Goal: Task Accomplishment & Management: Manage account settings

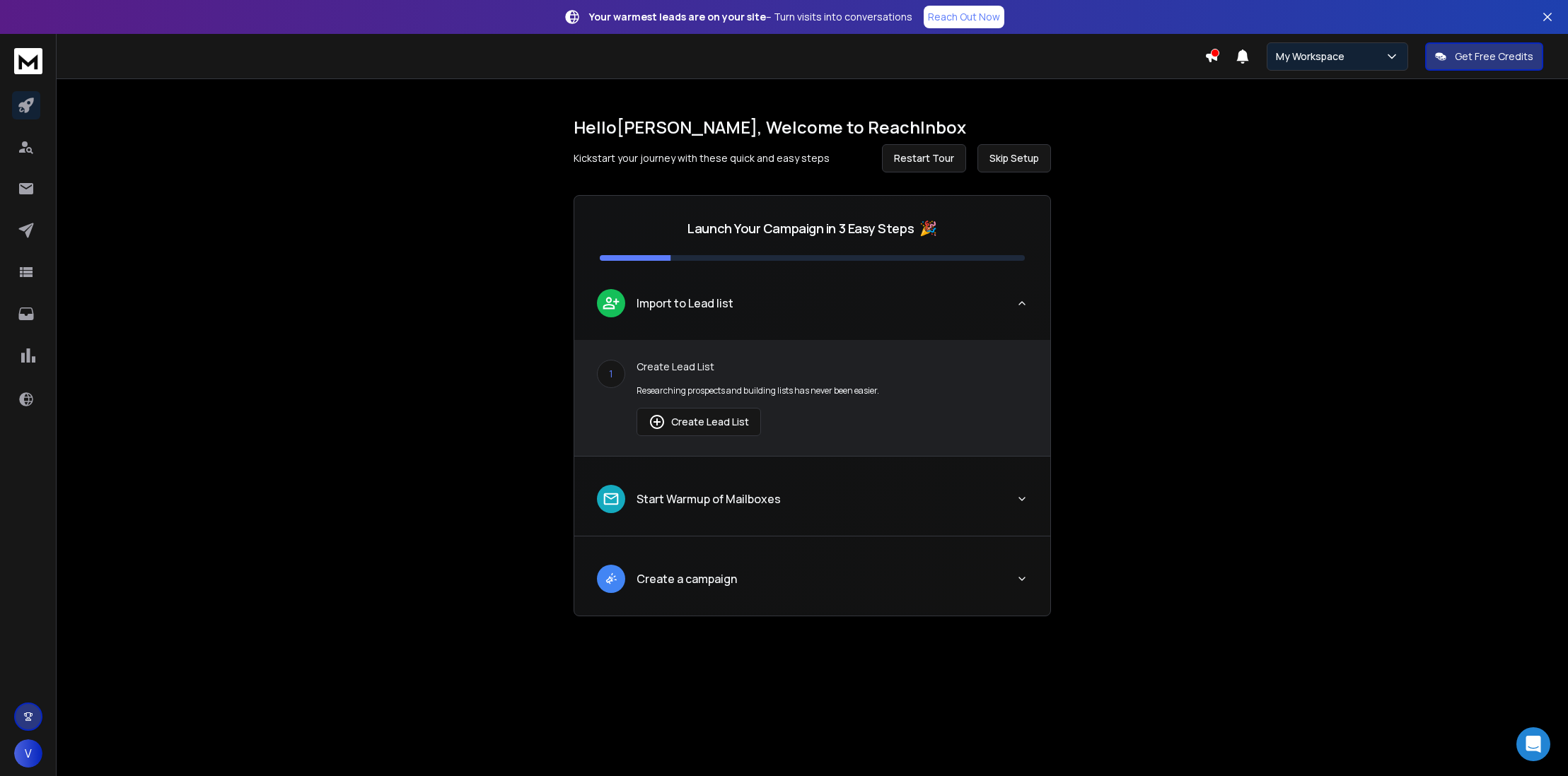
click at [1339, 53] on p "My Workspace" at bounding box center [1312, 57] width 74 height 14
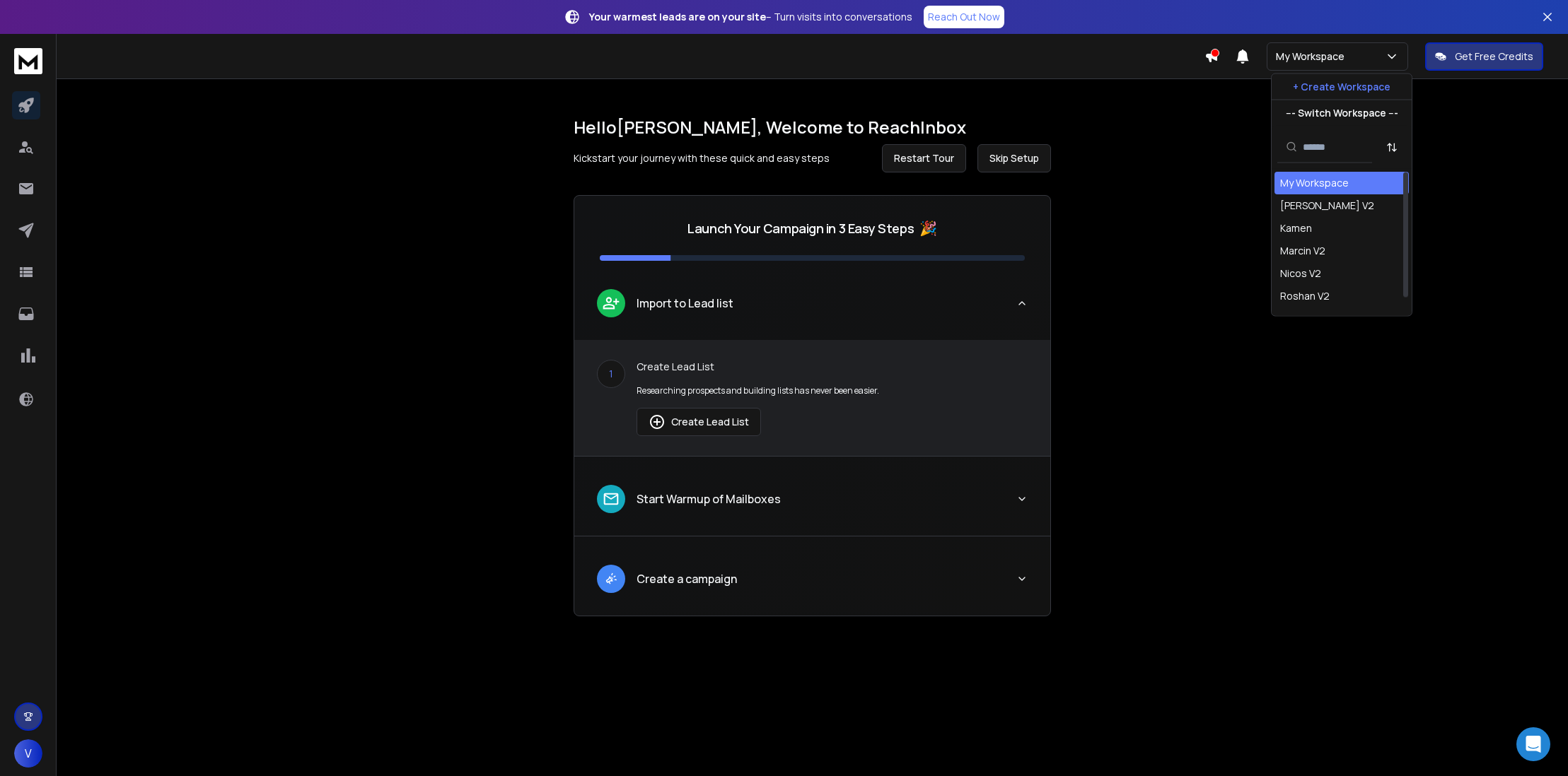
click at [1346, 184] on div "My Workspace" at bounding box center [1341, 183] width 134 height 22
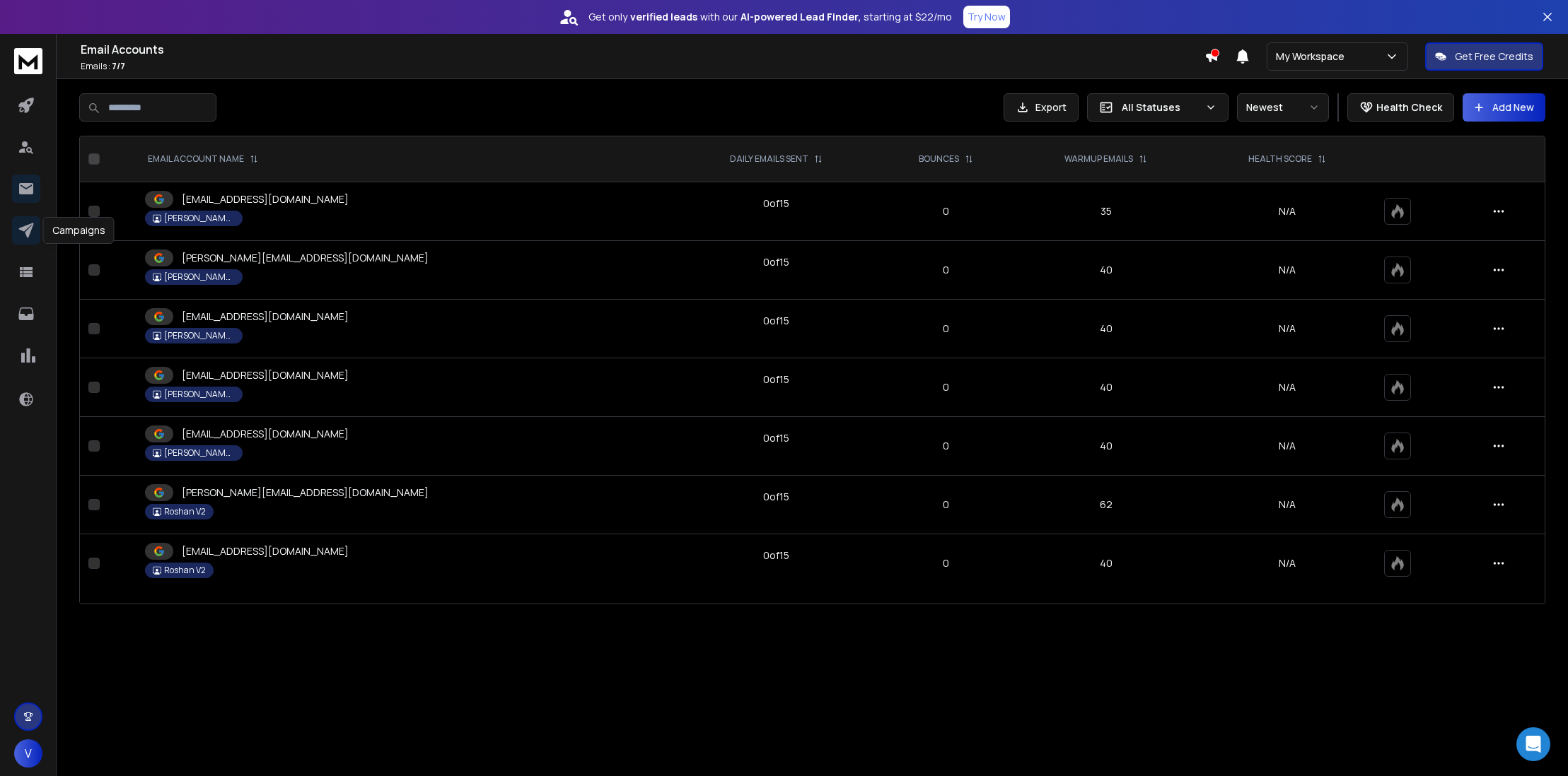
click at [28, 232] on icon at bounding box center [26, 230] width 15 height 15
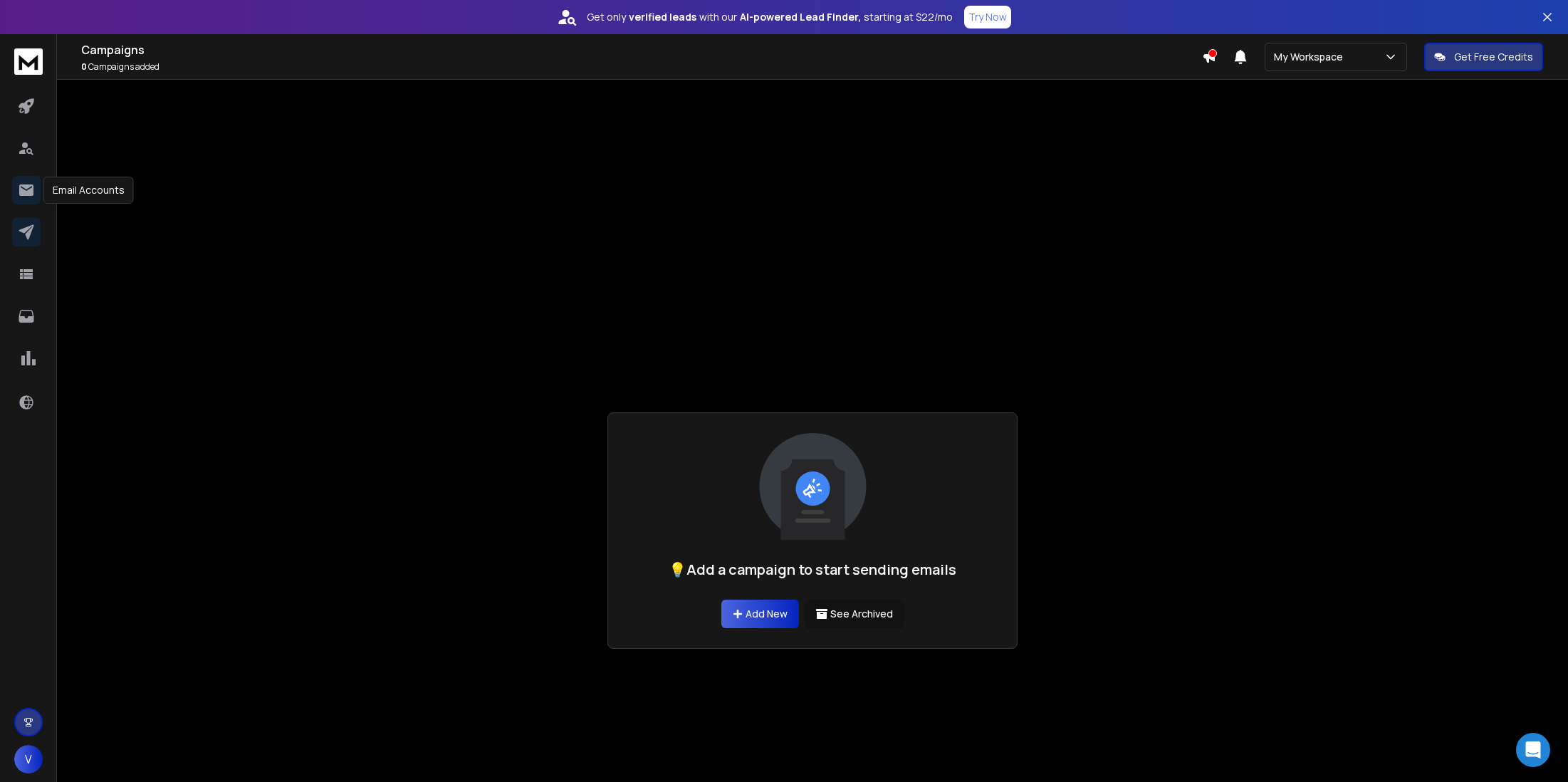
click at [26, 196] on icon at bounding box center [26, 190] width 17 height 17
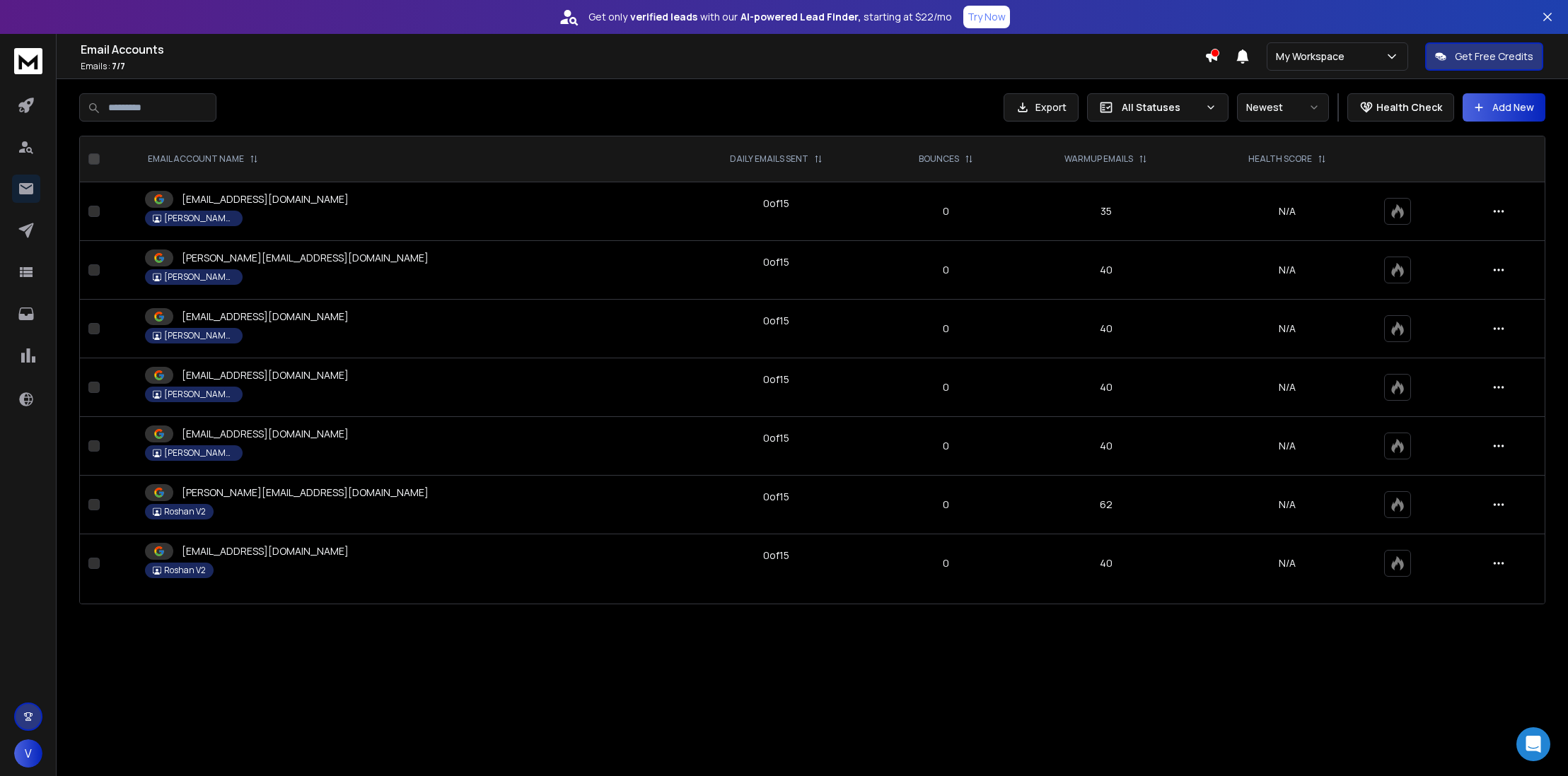
click at [189, 219] on p "[PERSON_NAME] V2" at bounding box center [199, 218] width 71 height 11
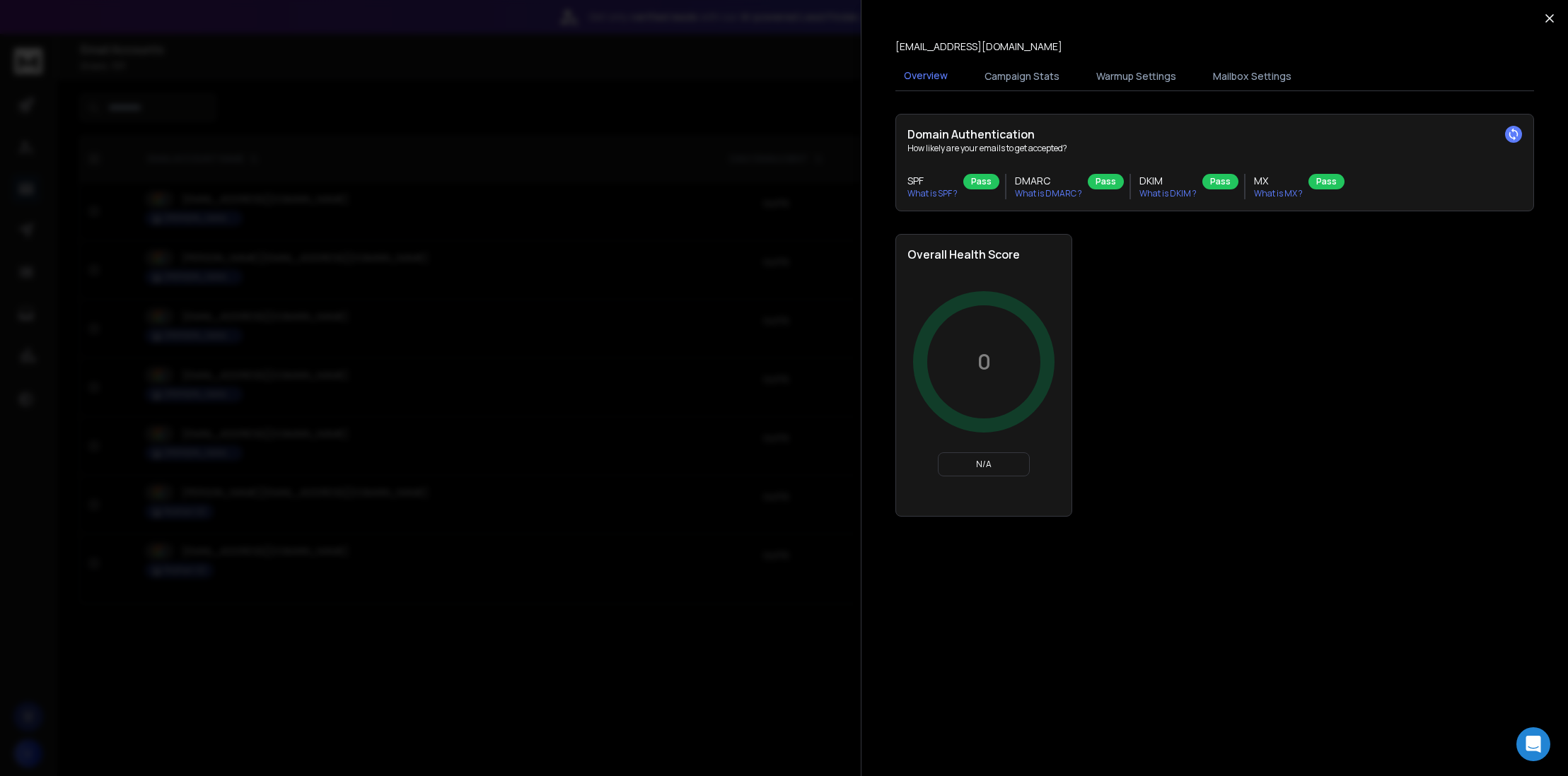
click at [1546, 20] on icon "button" at bounding box center [1549, 18] width 7 height 7
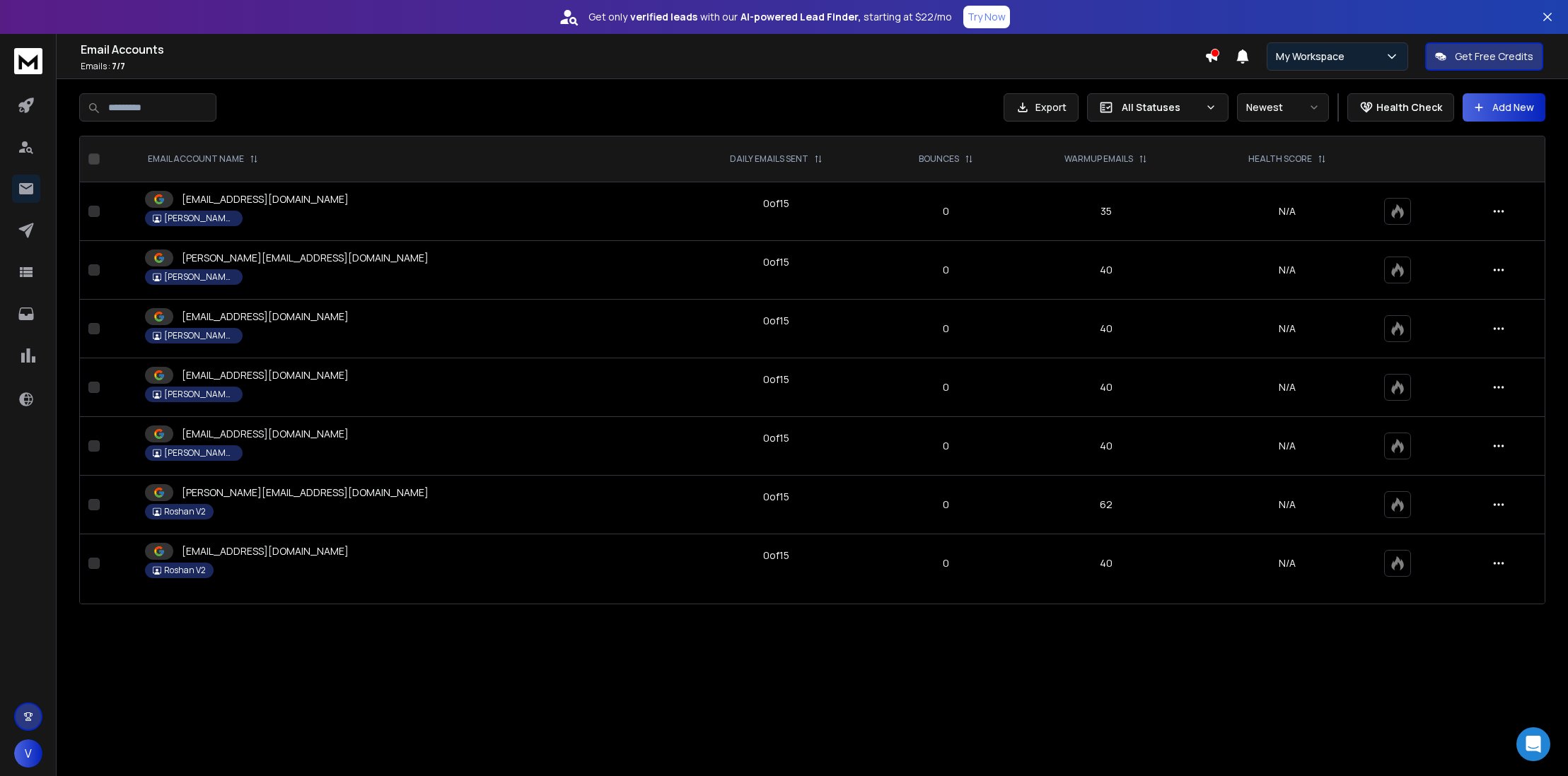
click at [1336, 65] on button "My Workspace" at bounding box center [1337, 56] width 141 height 28
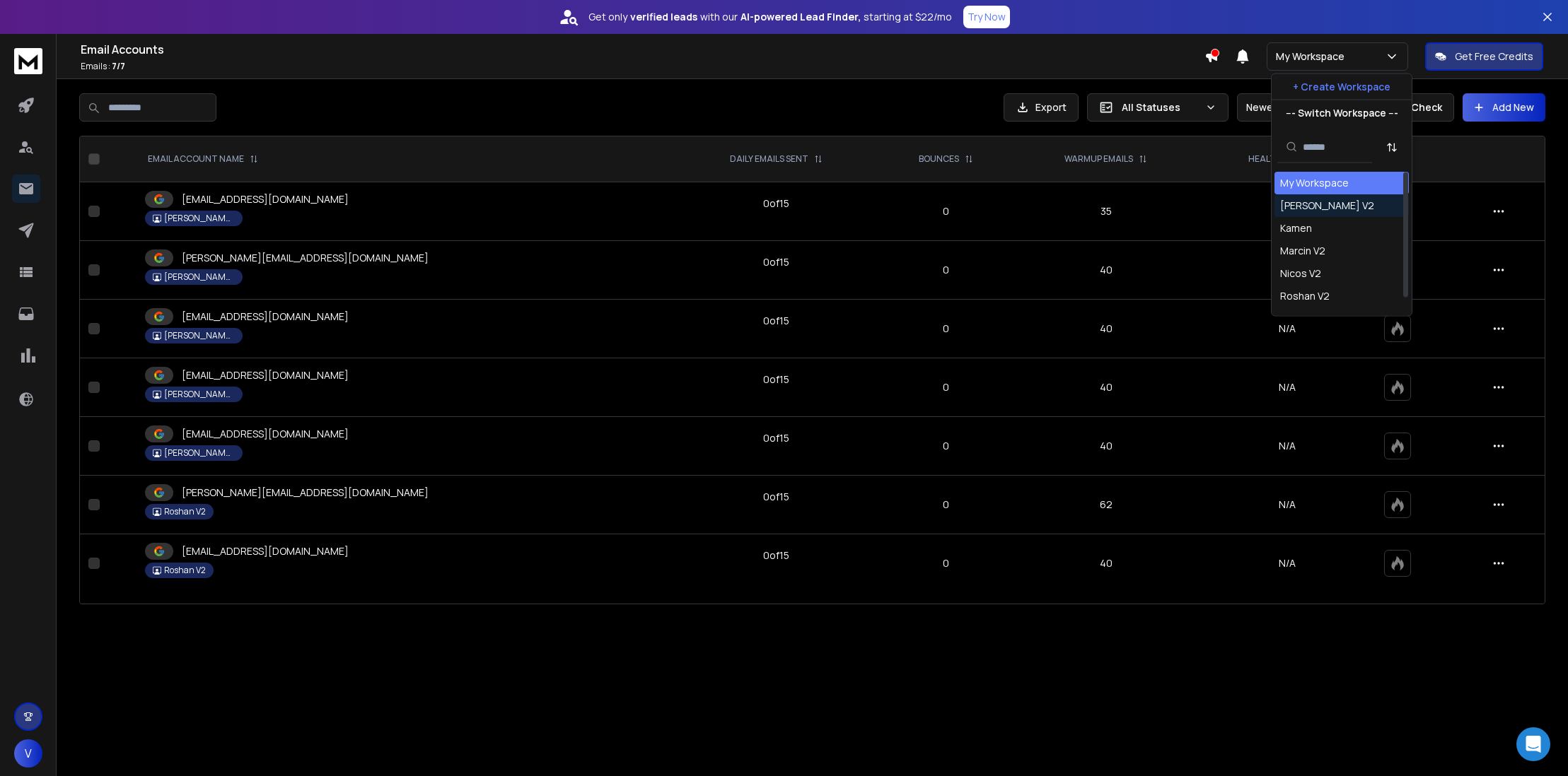
click at [1311, 203] on div "[PERSON_NAME] V2" at bounding box center [1328, 206] width 94 height 14
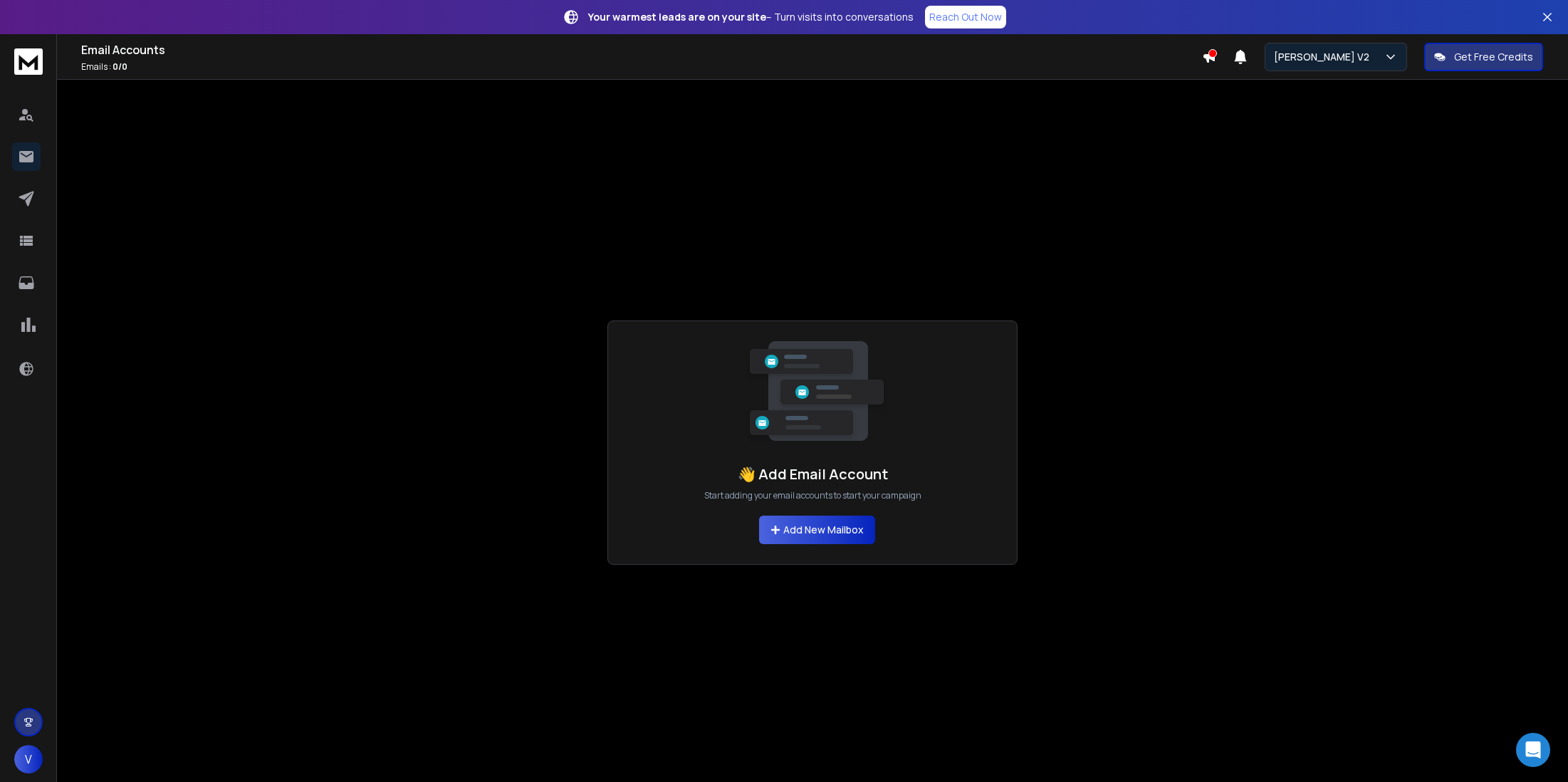
click at [1344, 56] on div "[PERSON_NAME] V2" at bounding box center [1336, 57] width 124 height 14
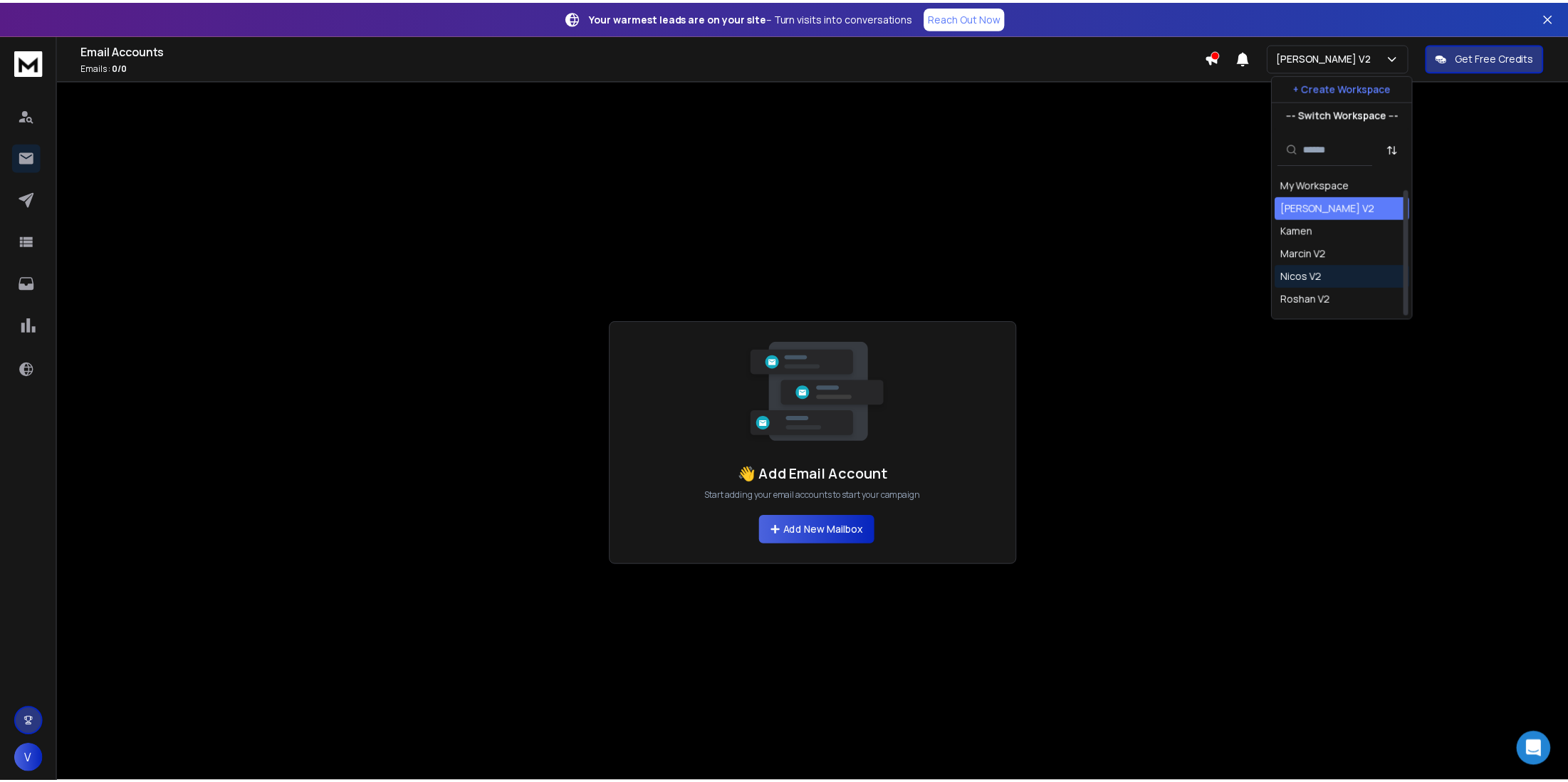
scroll to position [17, 0]
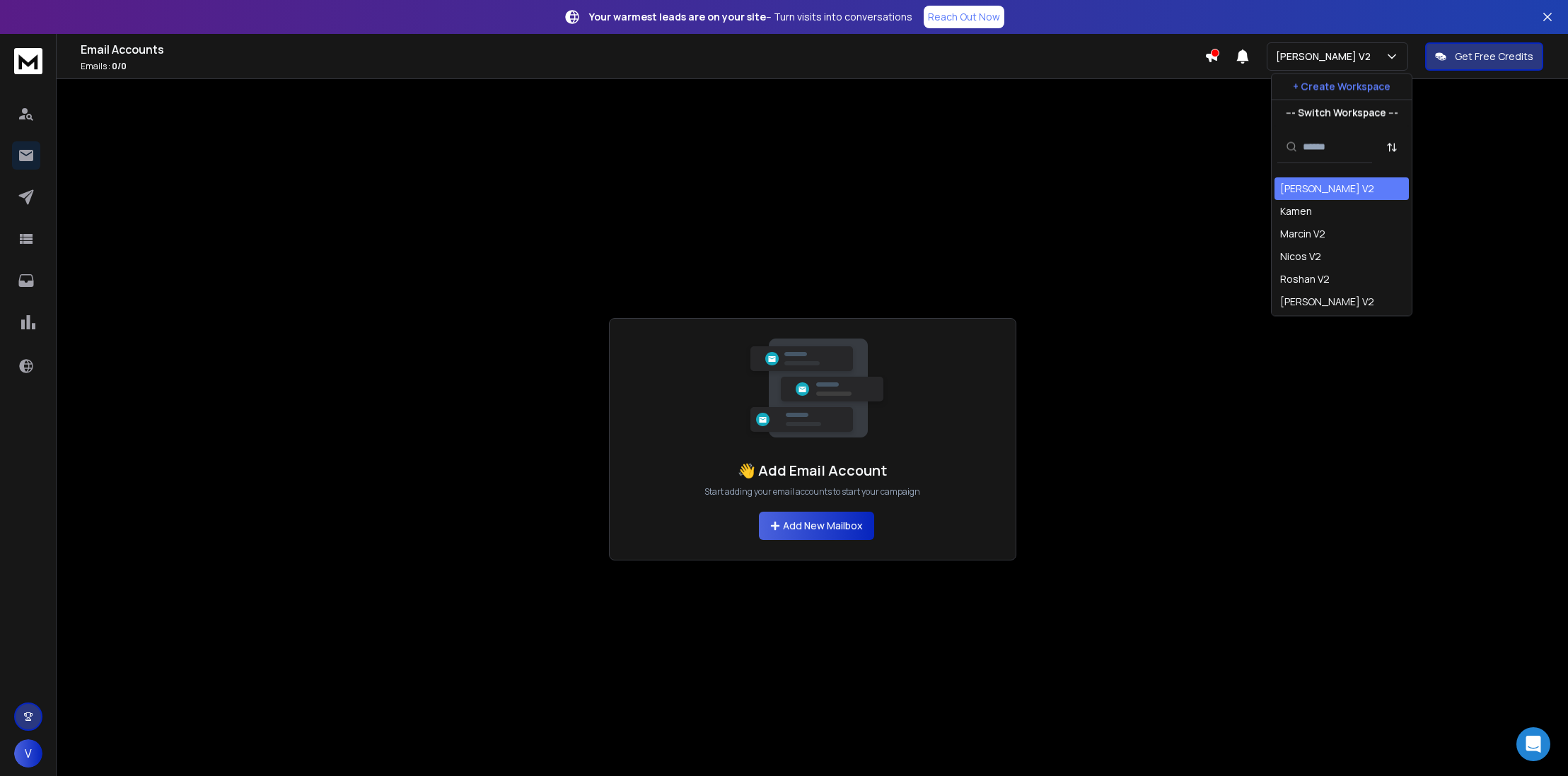
click at [1362, 88] on p "+ Create Workspace" at bounding box center [1341, 87] width 97 height 14
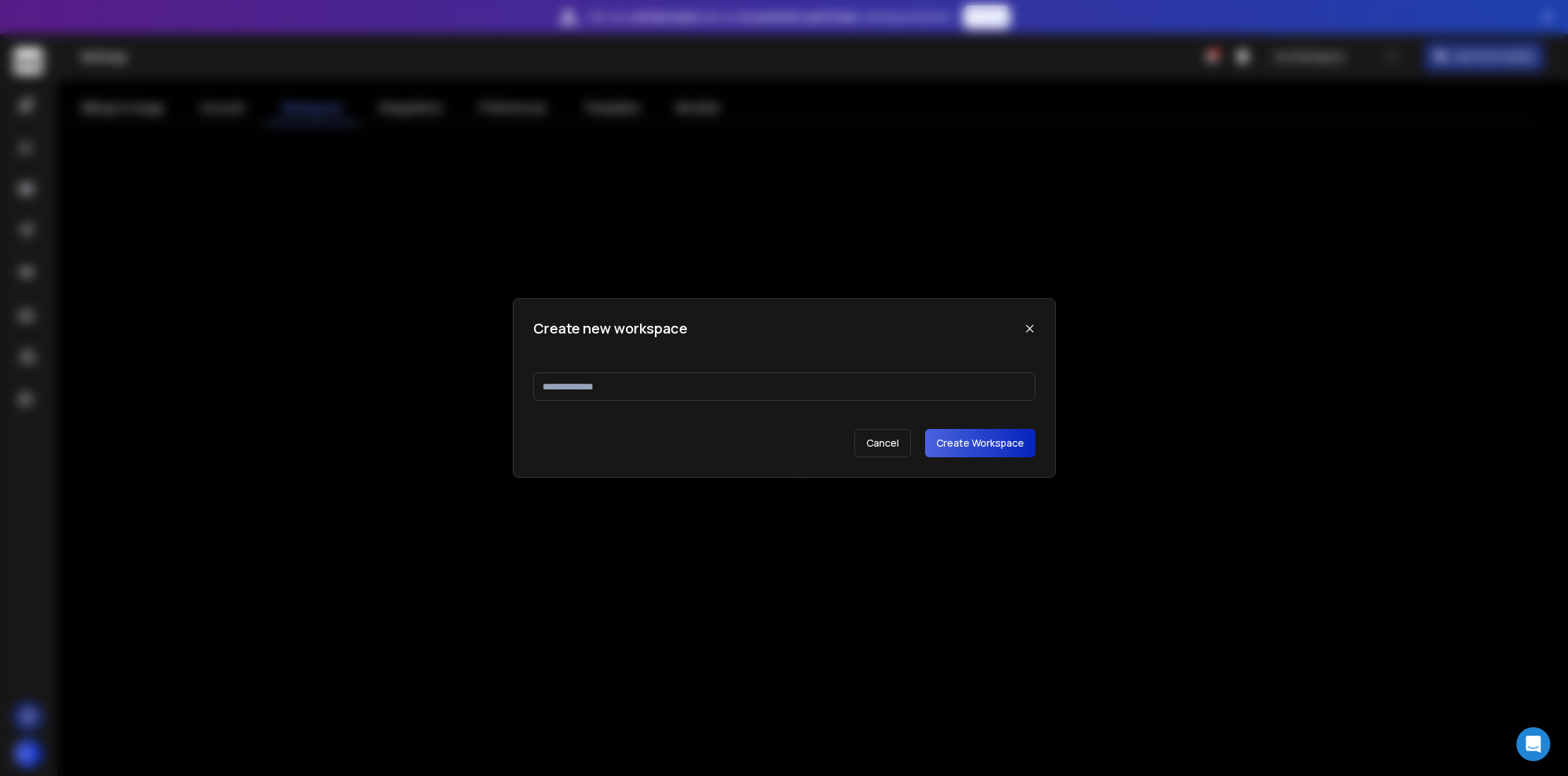
click at [766, 391] on input at bounding box center [784, 386] width 502 height 28
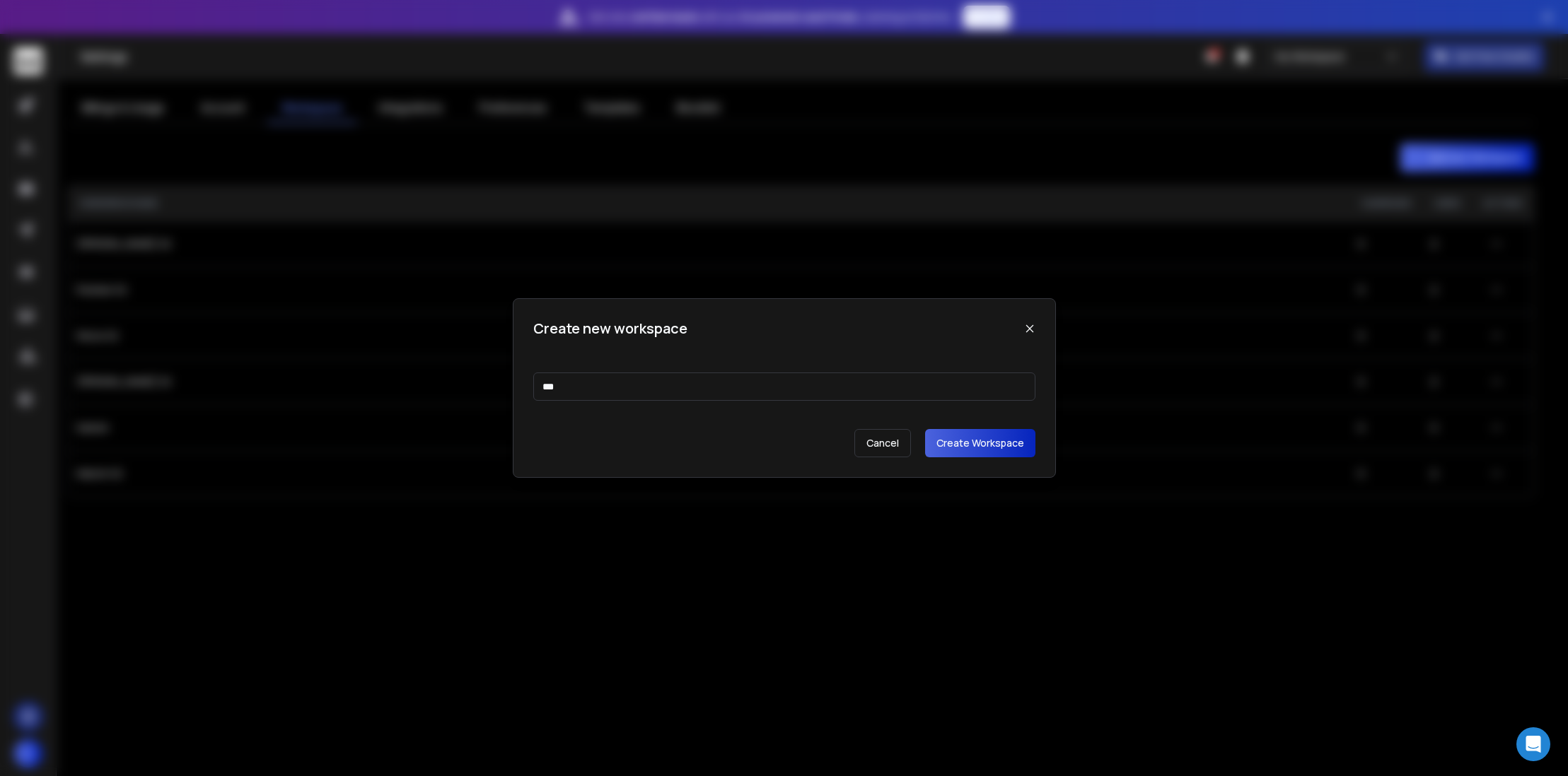
type input "***"
click at [987, 447] on button "Create Workspace" at bounding box center [980, 442] width 110 height 28
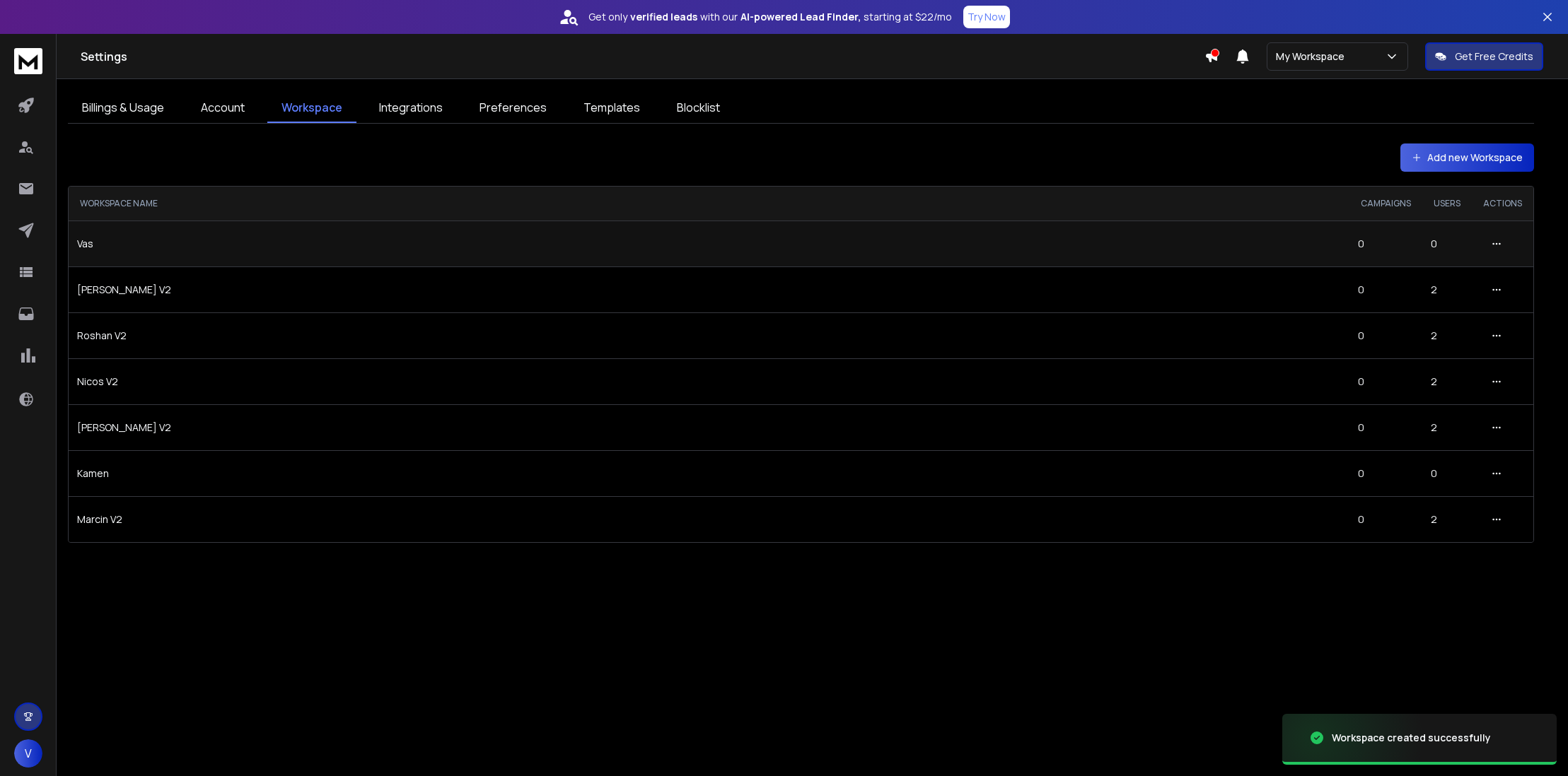
click at [97, 236] on td "Vas" at bounding box center [709, 243] width 1280 height 46
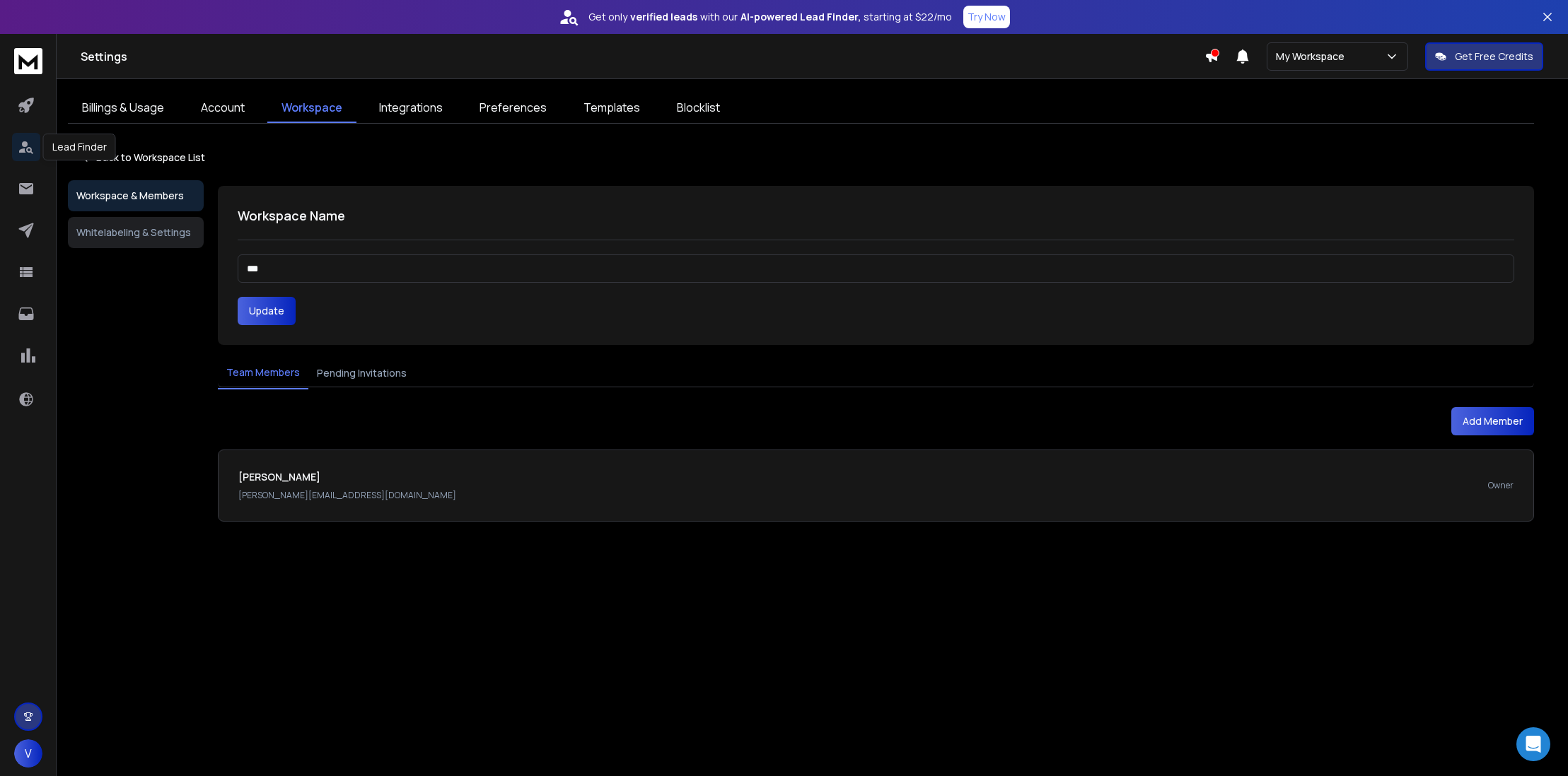
click at [34, 148] on icon at bounding box center [26, 147] width 17 height 17
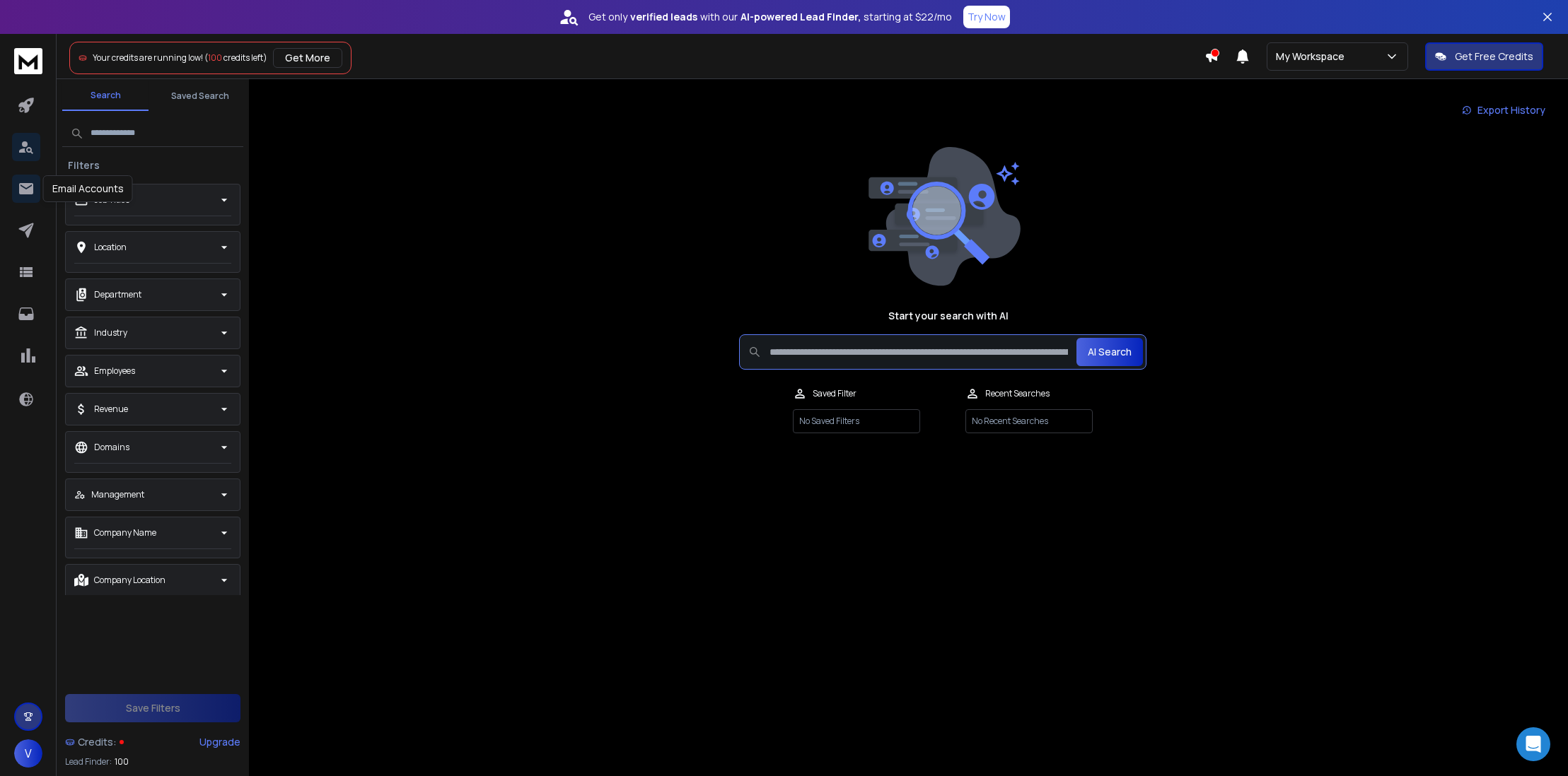
click at [19, 196] on icon at bounding box center [26, 188] width 17 height 17
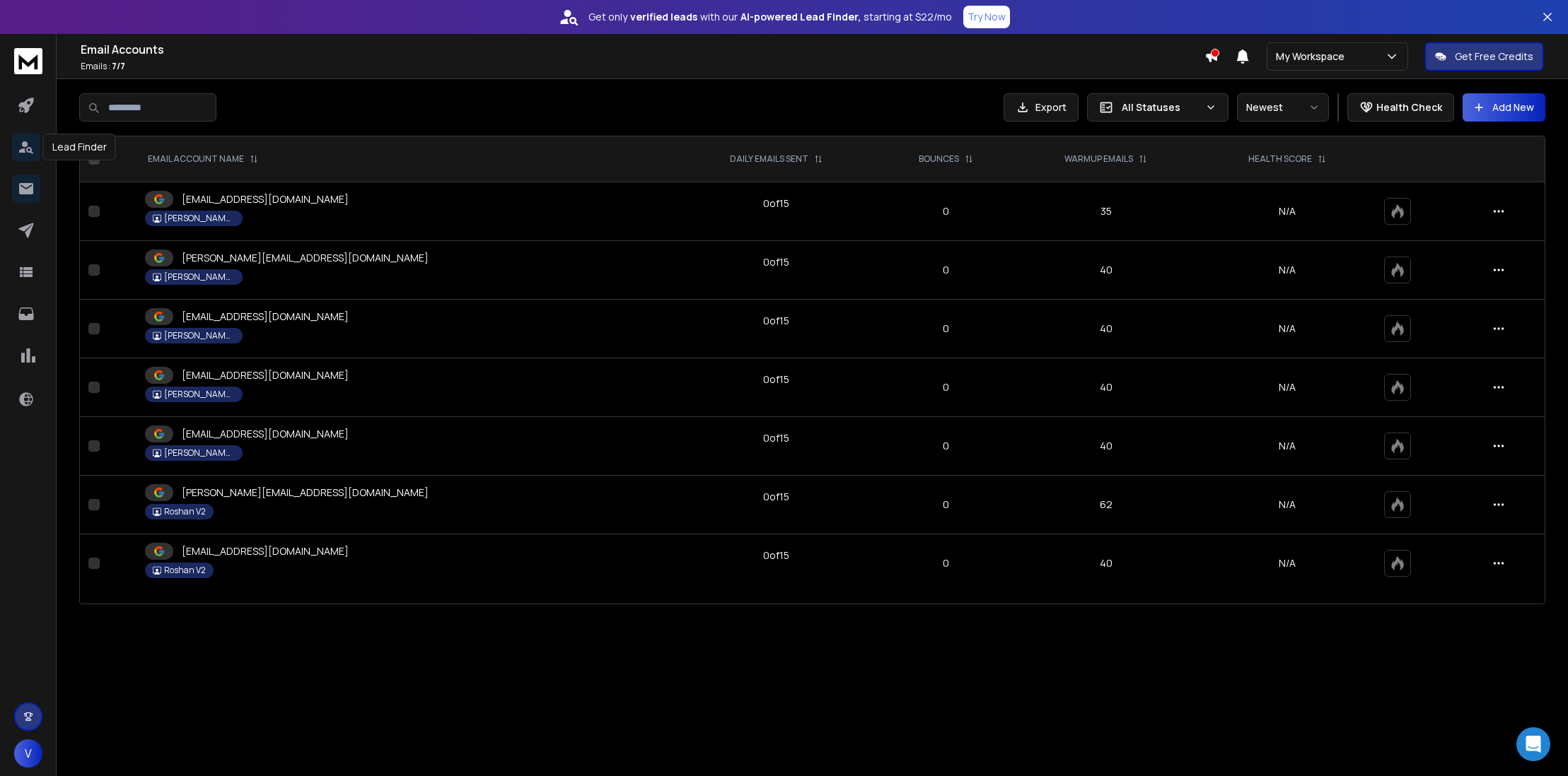
click at [15, 152] on link at bounding box center [26, 146] width 28 height 28
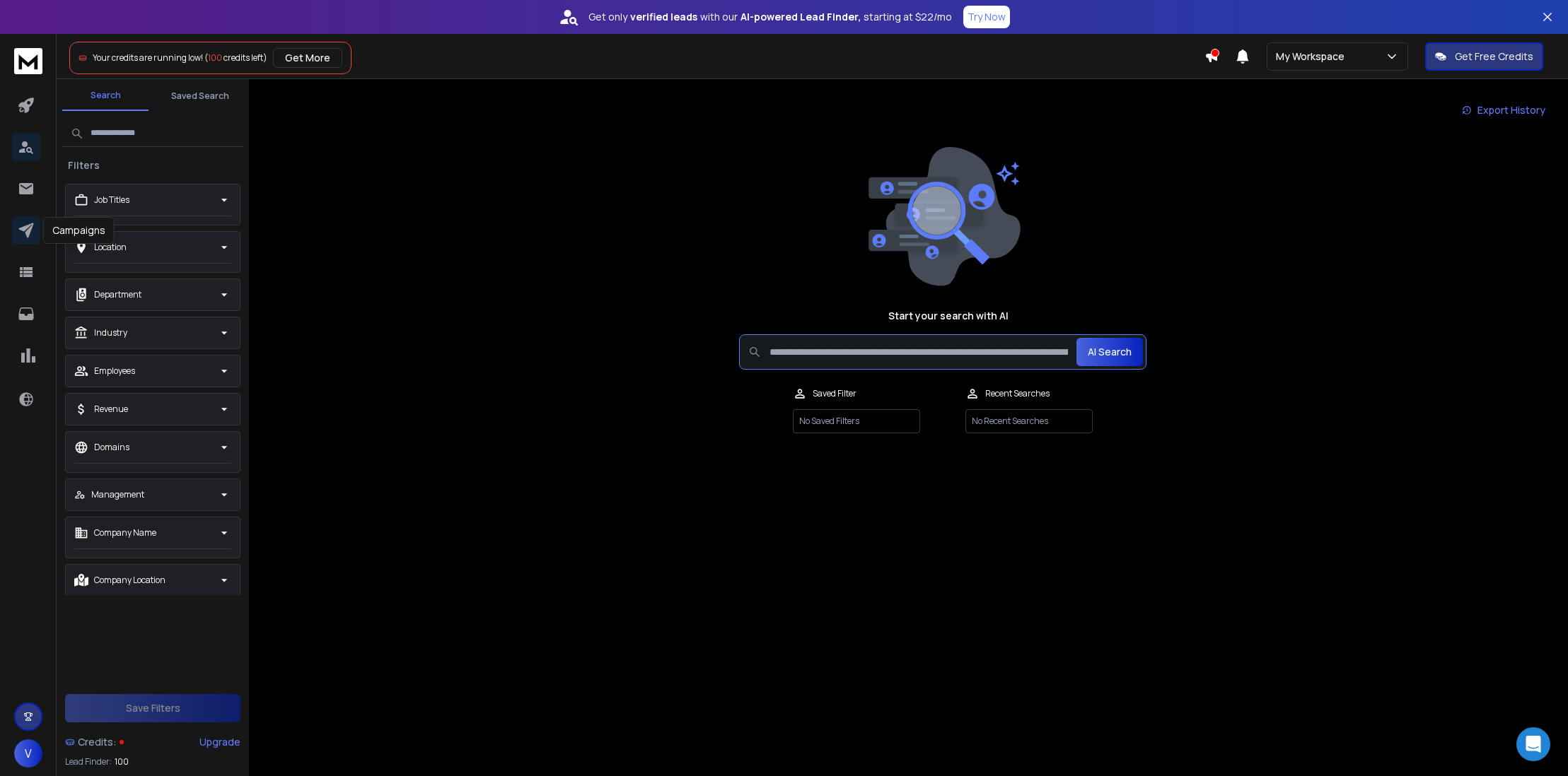
click at [33, 224] on icon at bounding box center [26, 230] width 15 height 15
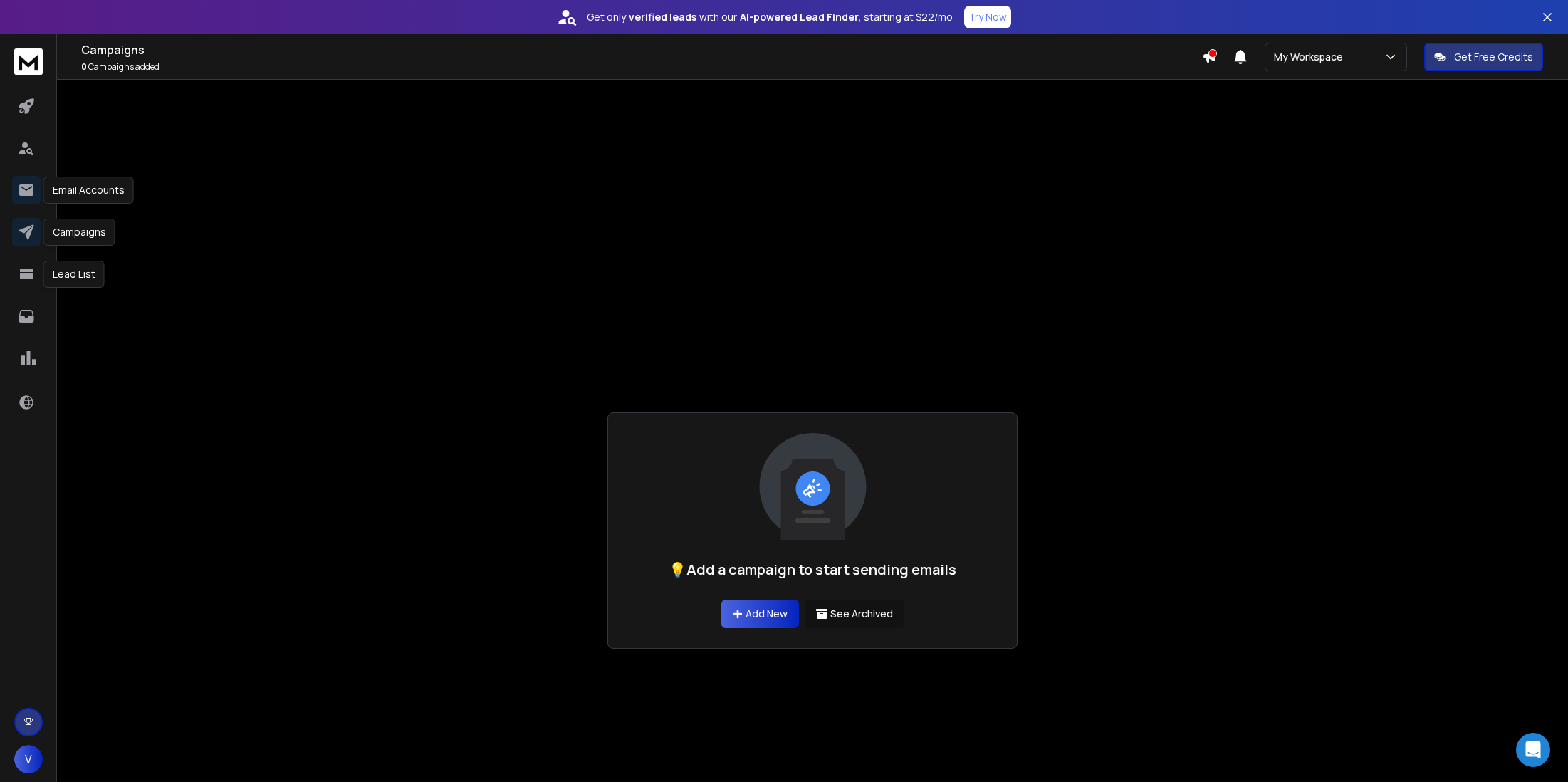
click at [28, 185] on icon at bounding box center [27, 190] width 14 height 11
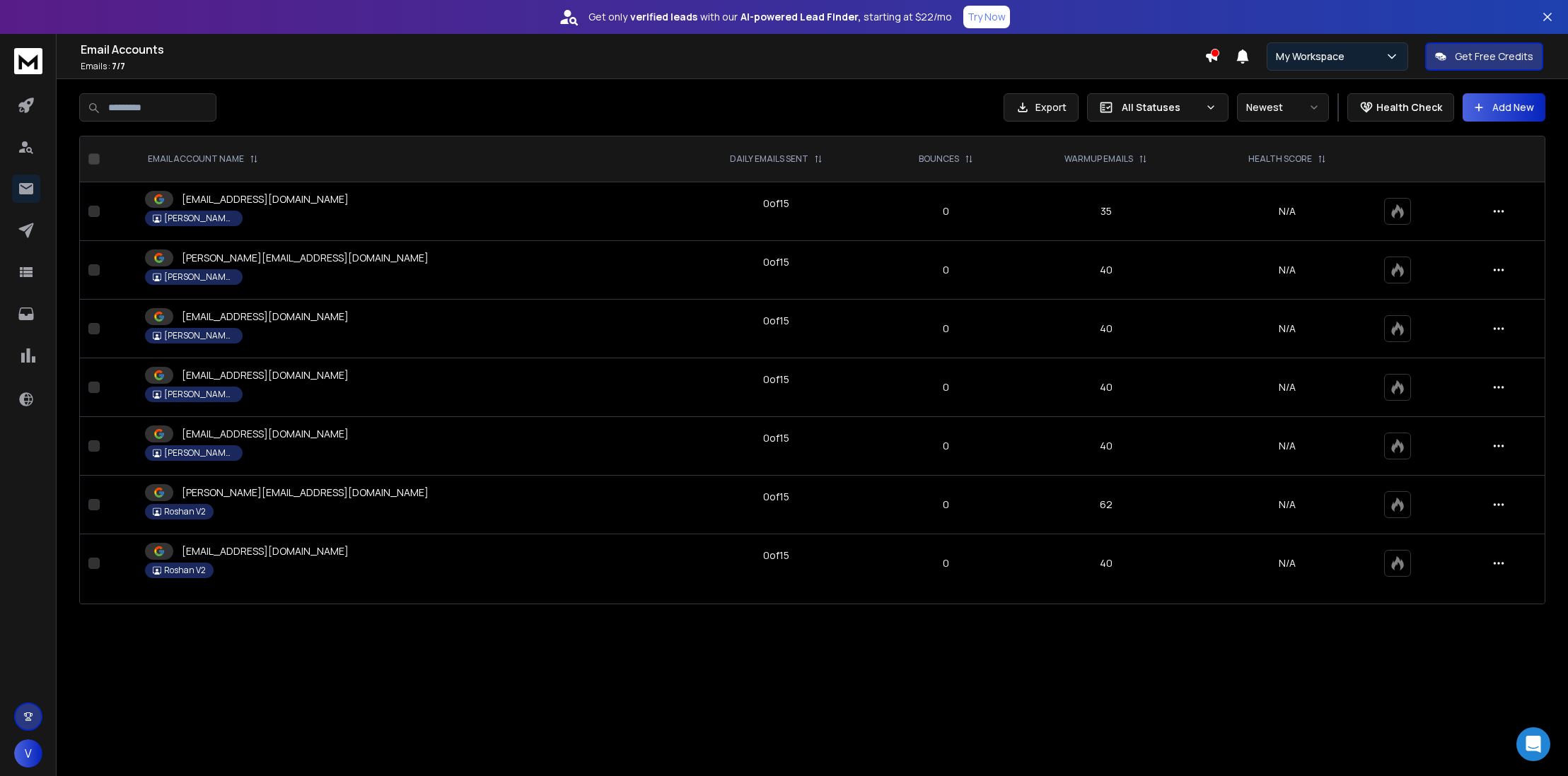
click at [1376, 67] on button "My Workspace" at bounding box center [1337, 56] width 141 height 28
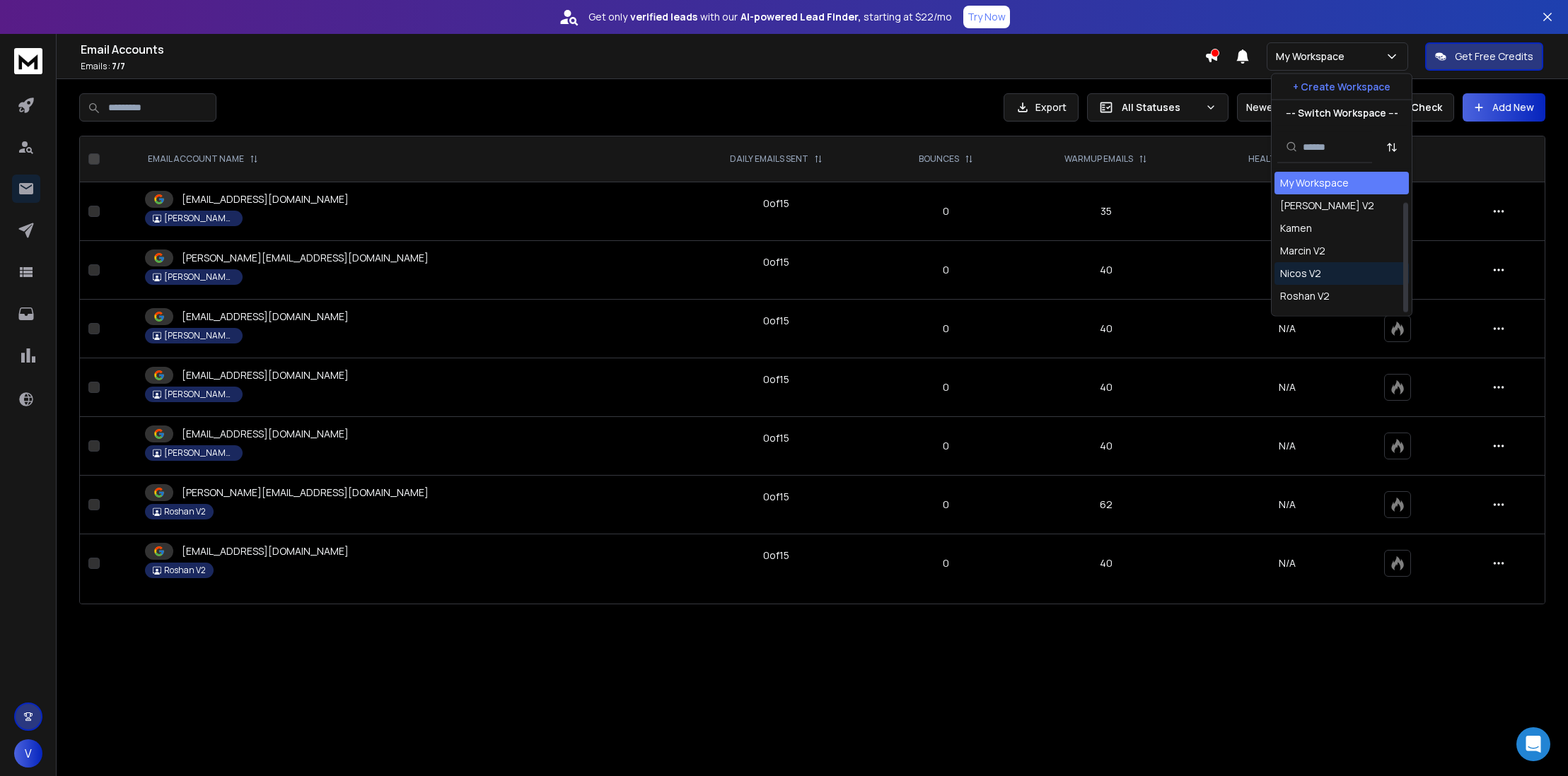
scroll to position [40, 0]
click at [1317, 294] on div "Vas" at bounding box center [1341, 302] width 134 height 22
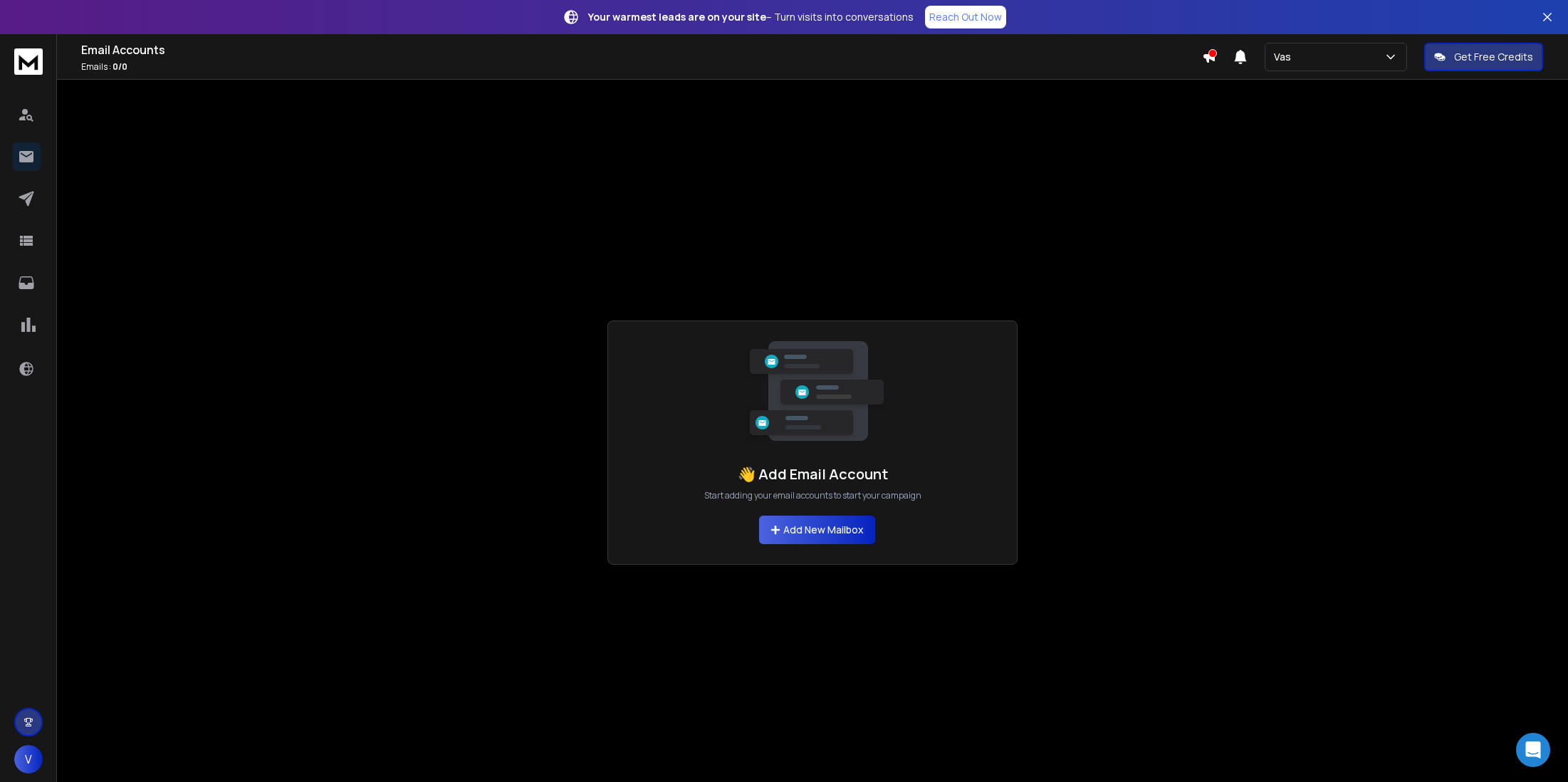
click at [784, 524] on button "Add New Mailbox" at bounding box center [817, 529] width 116 height 28
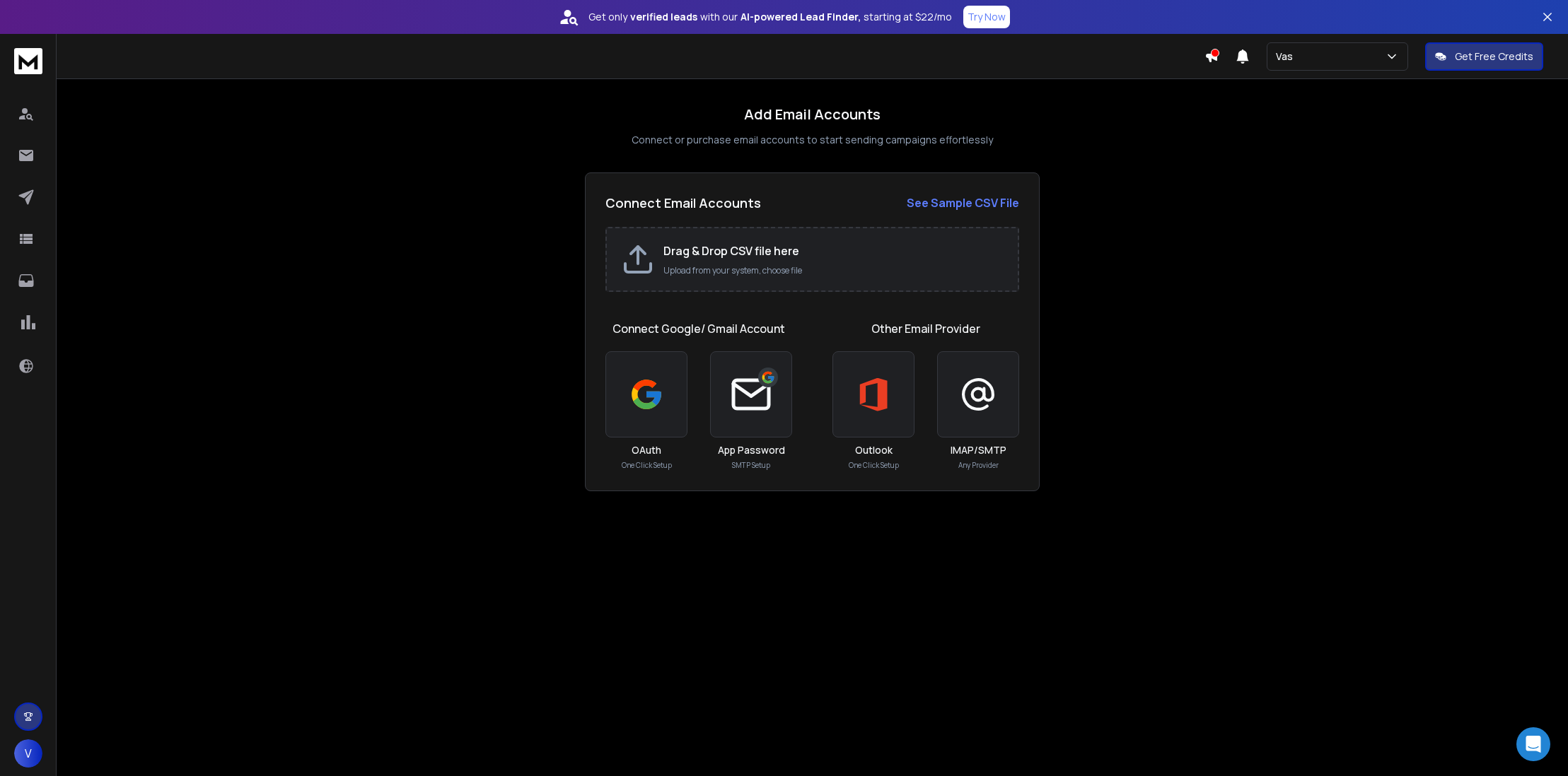
click at [868, 414] on div at bounding box center [873, 394] width 35 height 40
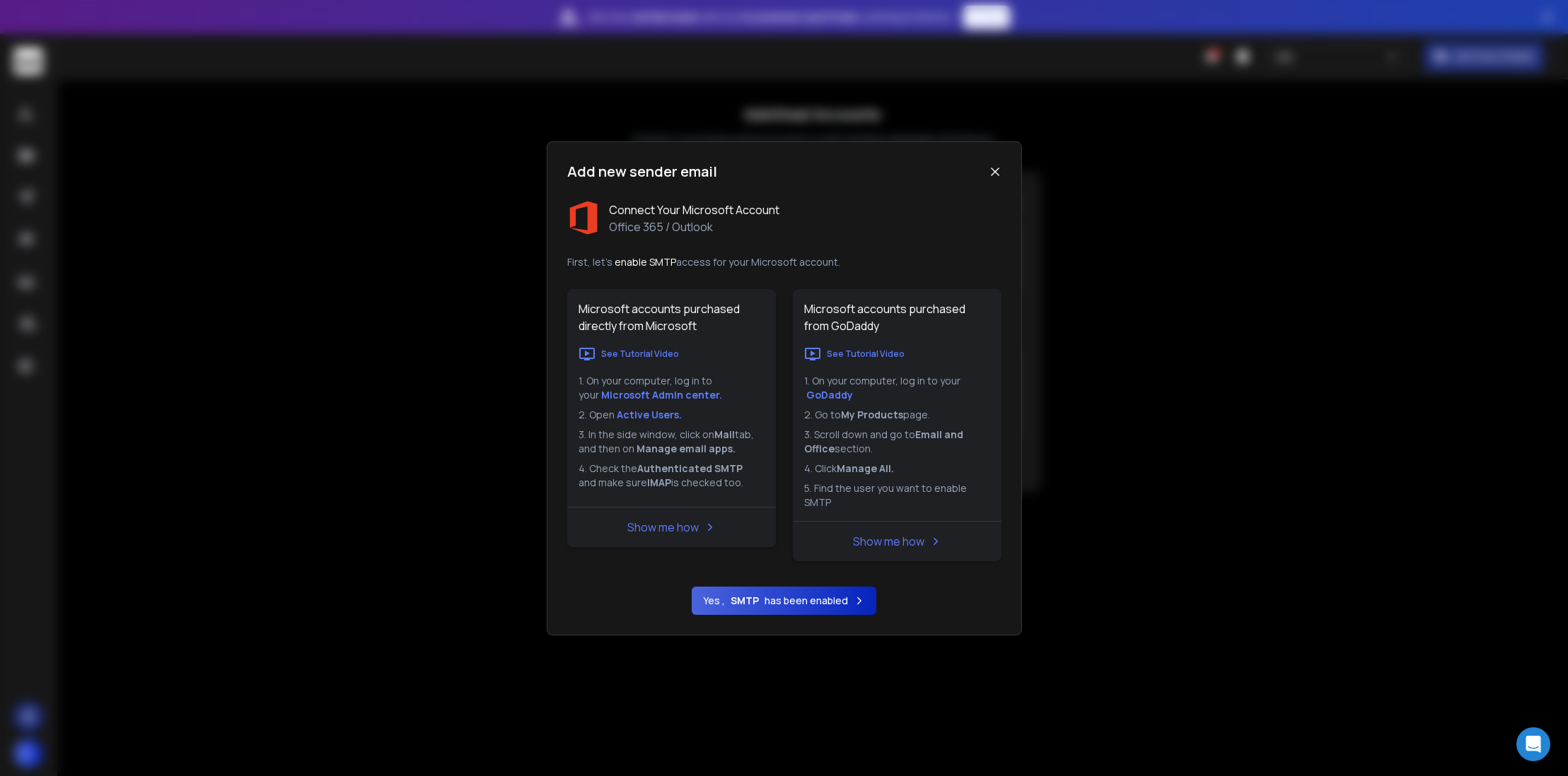
click at [792, 592] on button "Yes , SMTP has been enabled" at bounding box center [784, 600] width 185 height 28
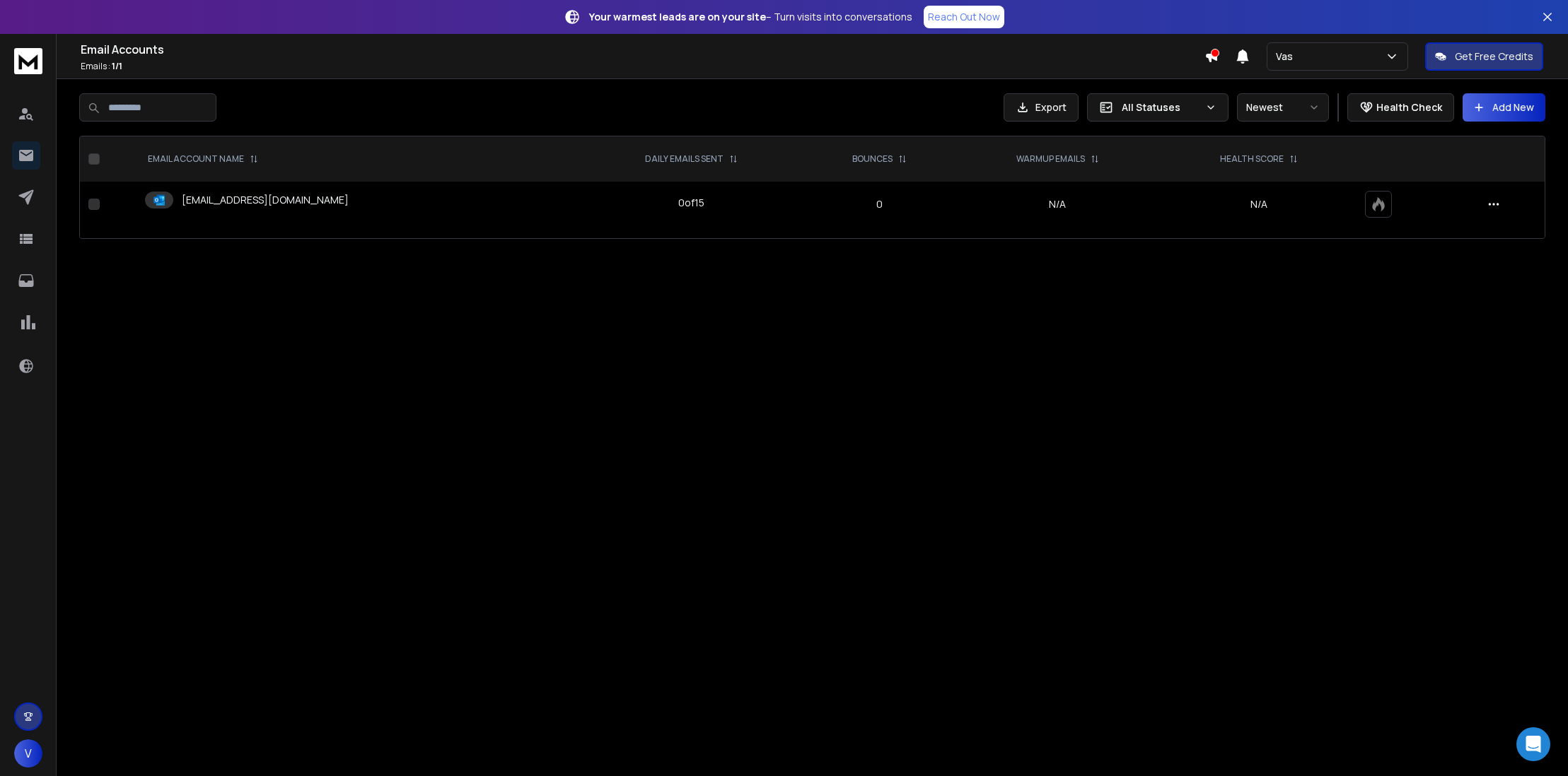
click at [1494, 109] on button "Add New" at bounding box center [1504, 107] width 83 height 28
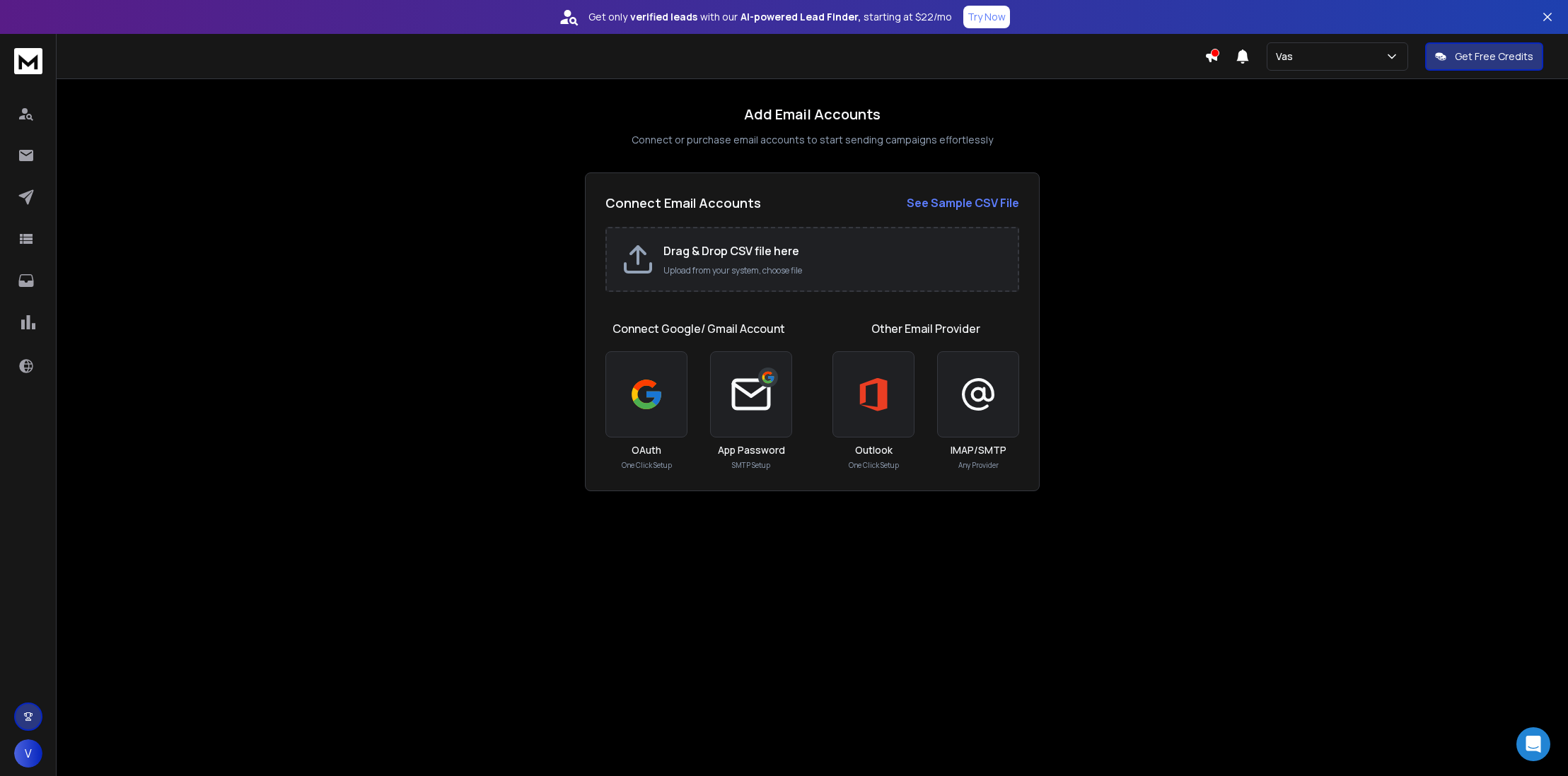
click at [883, 413] on div at bounding box center [873, 394] width 35 height 40
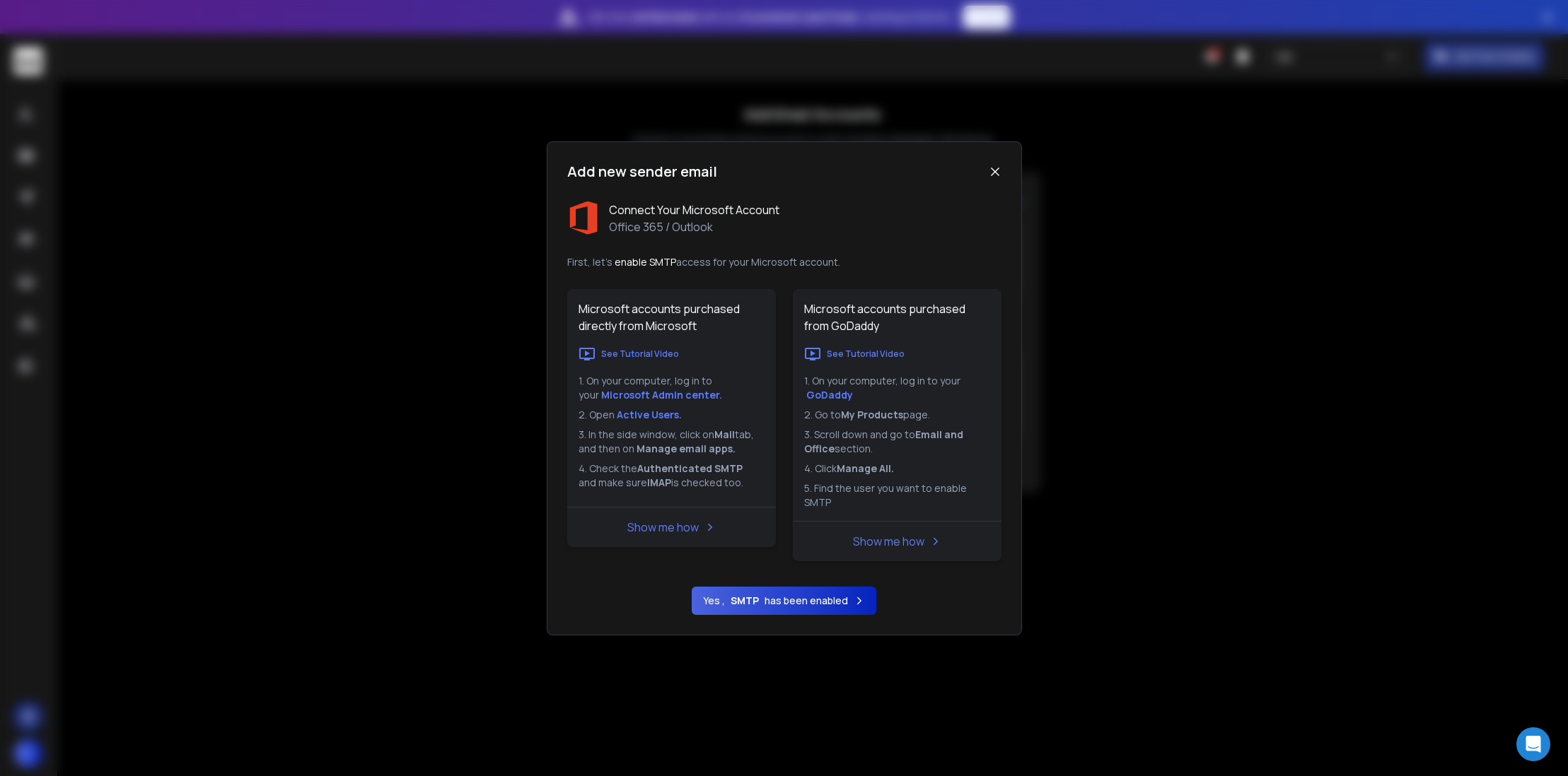
click at [767, 604] on button "Yes , SMTP has been enabled" at bounding box center [784, 600] width 185 height 28
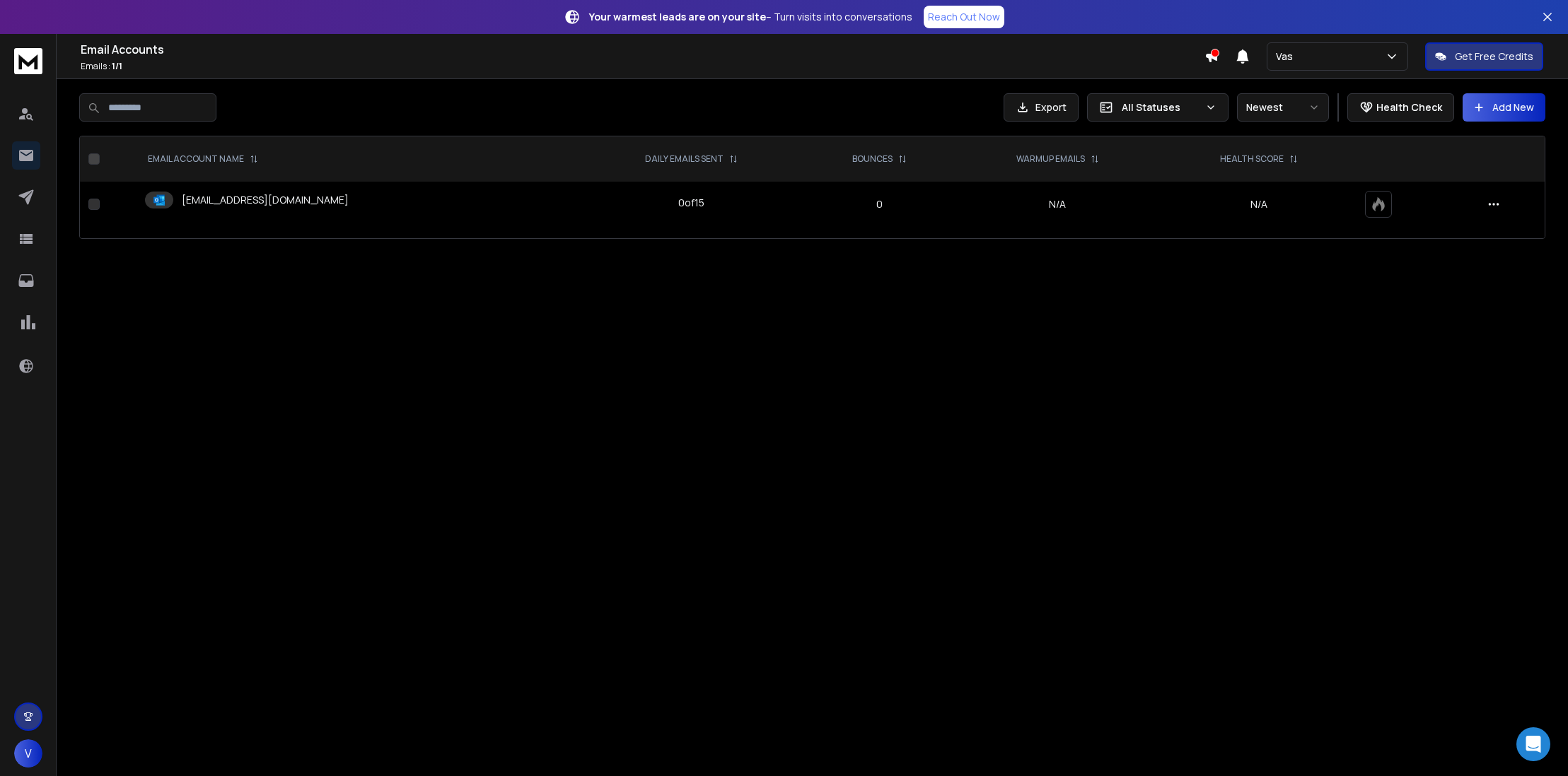
click at [1503, 109] on button "Add New" at bounding box center [1504, 107] width 83 height 28
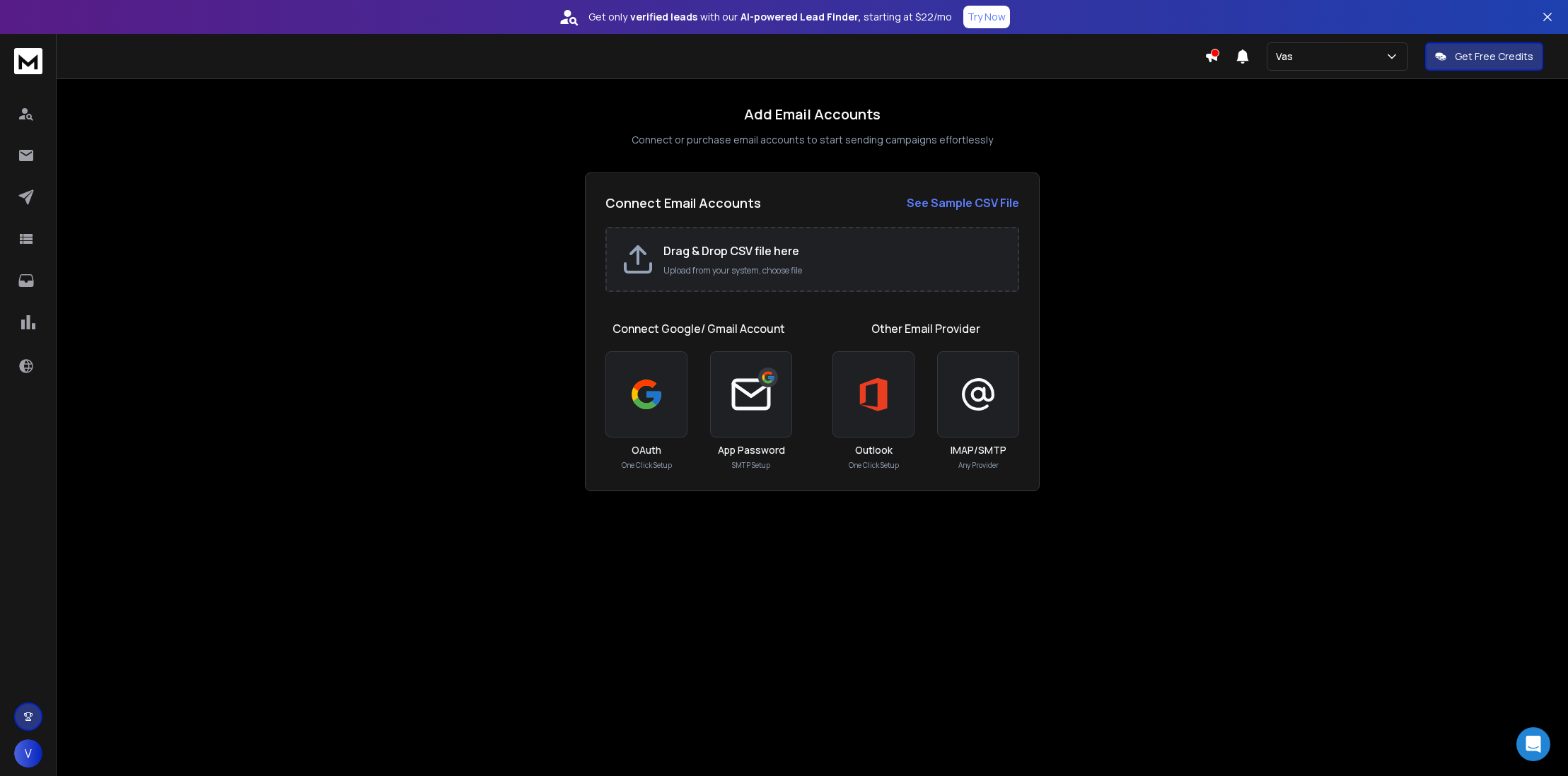
click at [867, 390] on icon at bounding box center [874, 395] width 34 height 34
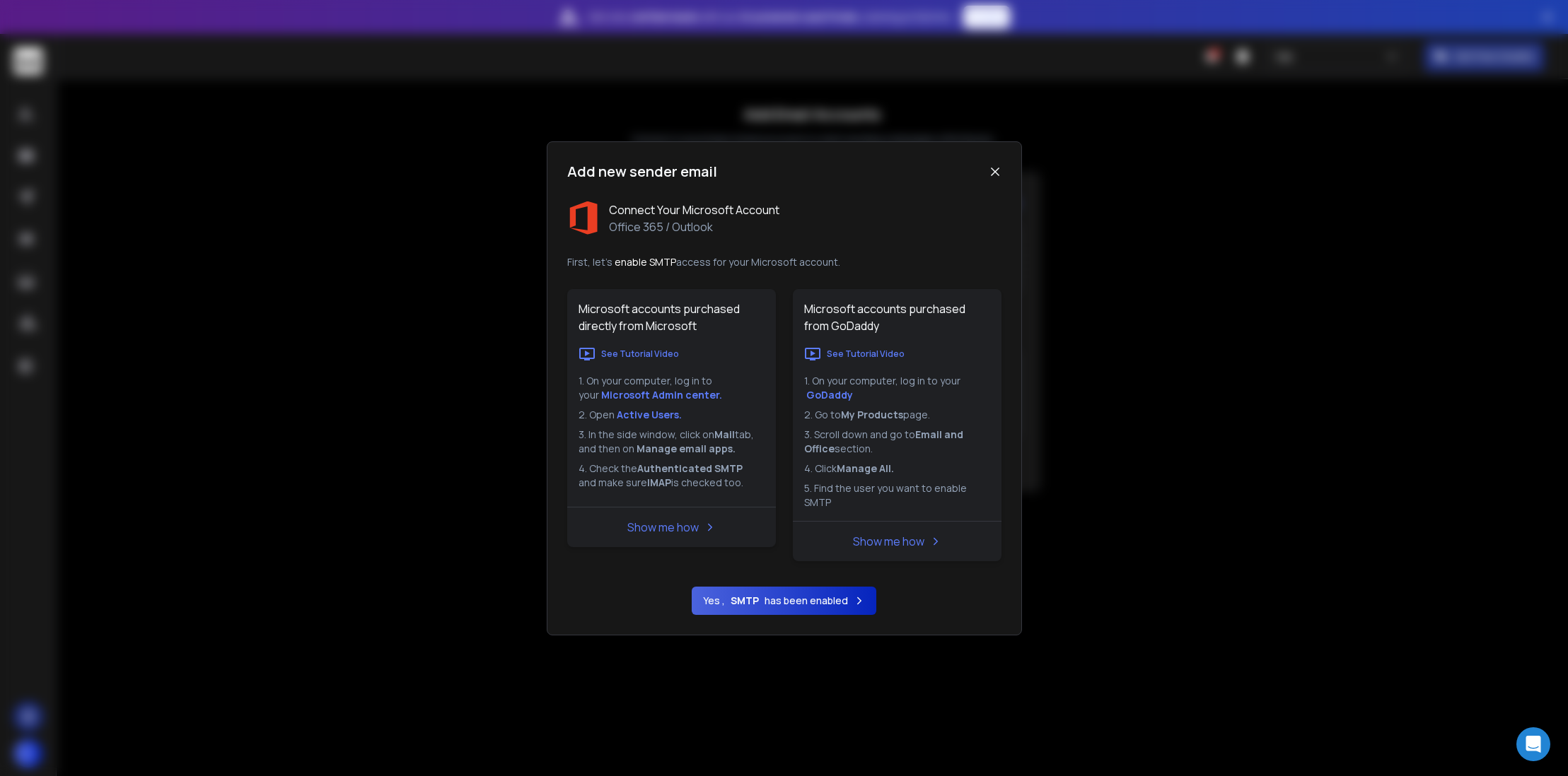
click at [816, 601] on button "Yes , SMTP has been enabled" at bounding box center [784, 600] width 185 height 28
